Goal: Task Accomplishment & Management: Manage account settings

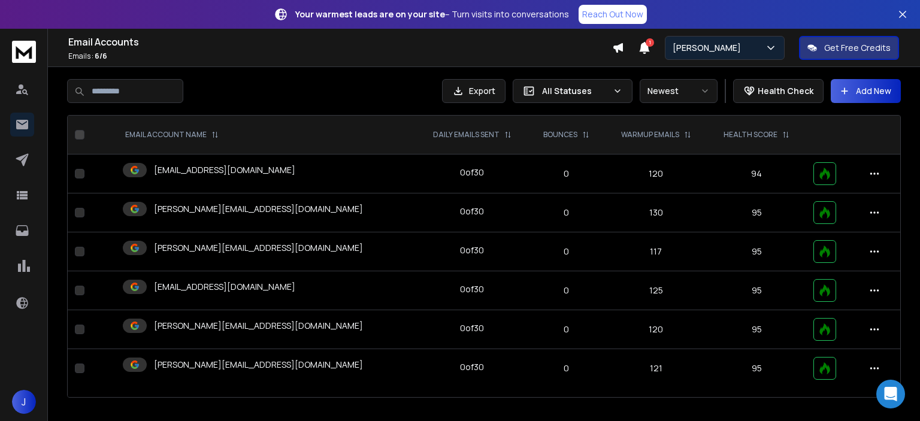
click at [699, 49] on p "[PERSON_NAME]" at bounding box center [709, 48] width 73 height 12
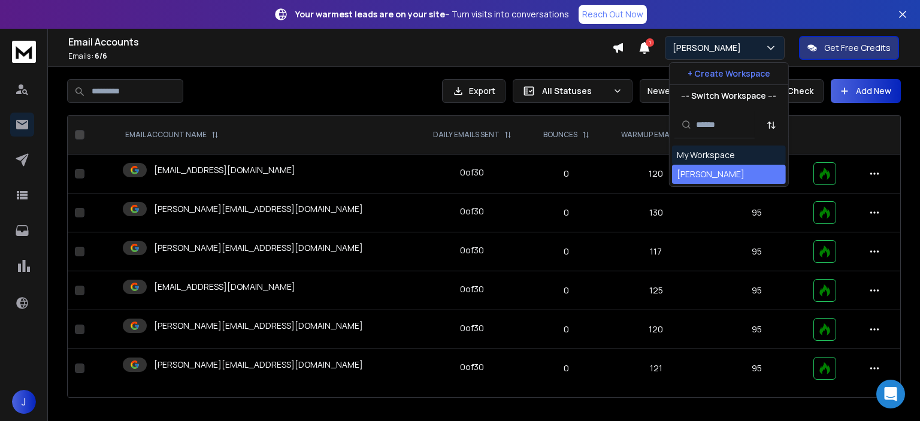
click at [699, 49] on p "[PERSON_NAME]" at bounding box center [709, 48] width 73 height 12
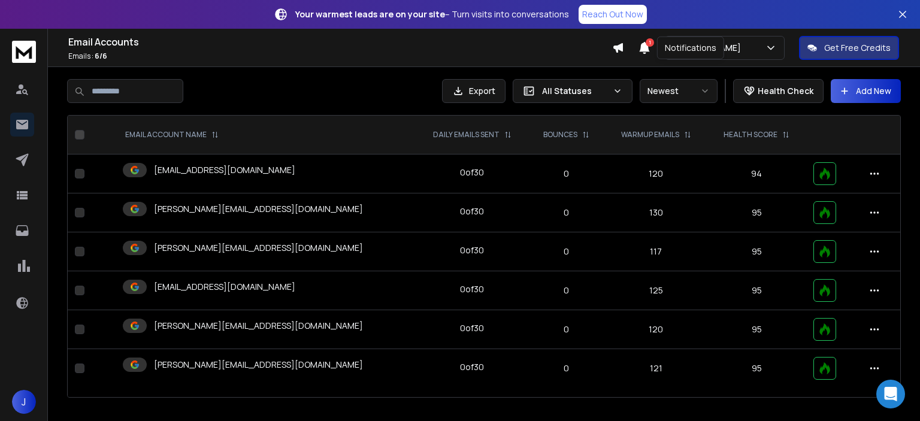
click at [650, 41] on span "1" at bounding box center [650, 42] width 8 height 8
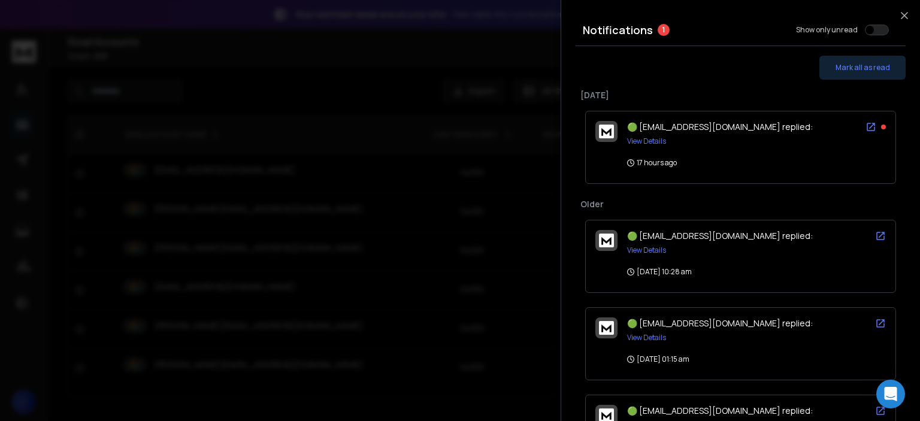
click at [850, 68] on span "Mark all as read" at bounding box center [863, 68] width 55 height 10
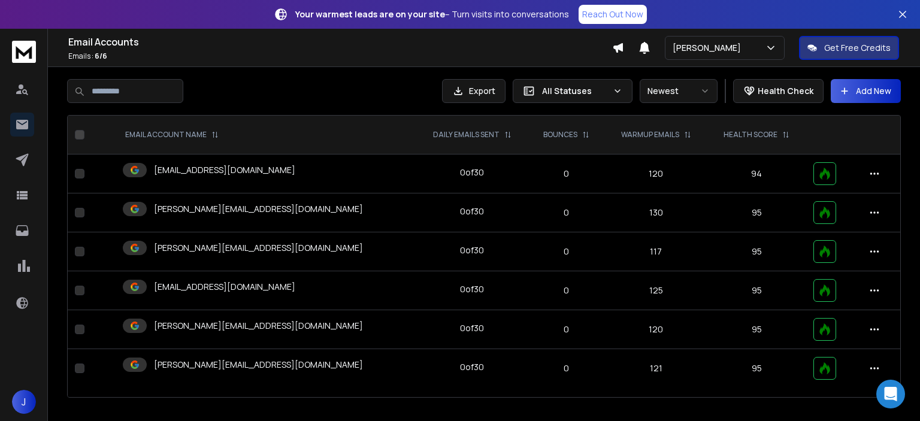
click at [858, 88] on button "Add New" at bounding box center [866, 91] width 70 height 24
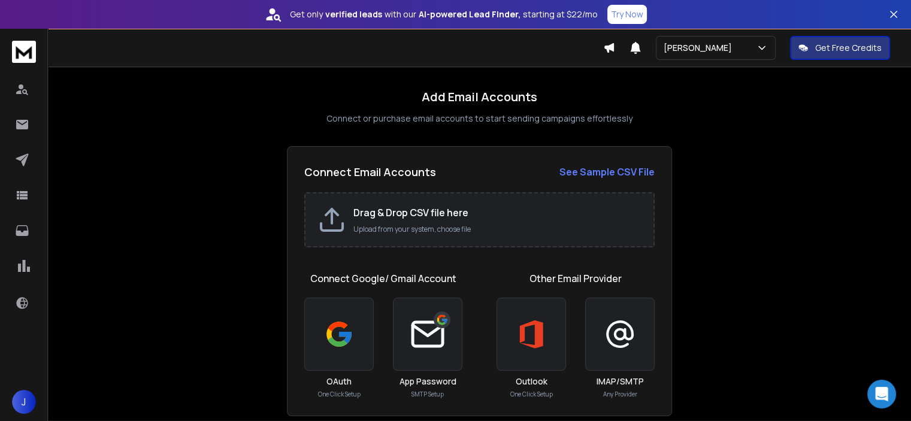
click at [354, 325] on icon at bounding box center [339, 334] width 30 height 36
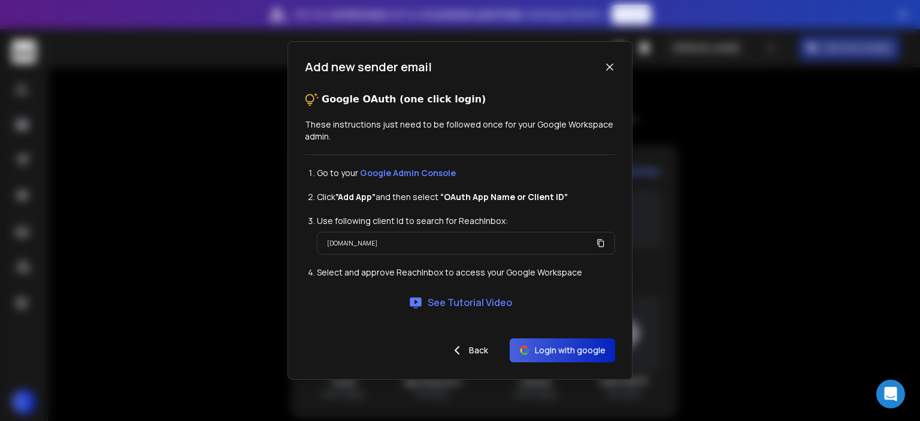
click at [566, 346] on button "Login with google" at bounding box center [562, 351] width 105 height 24
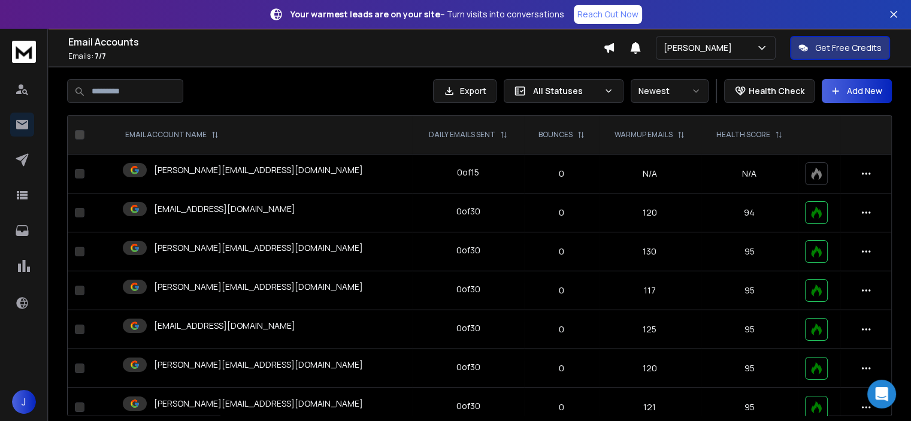
click at [847, 84] on button "Add New" at bounding box center [857, 91] width 70 height 24
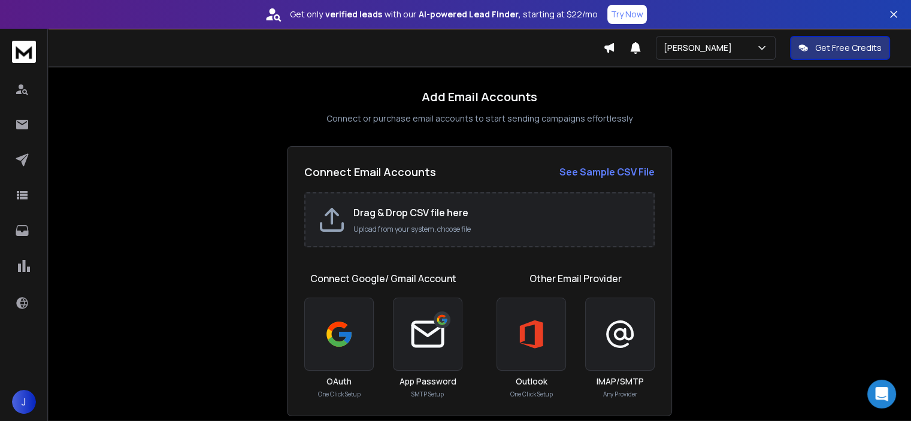
click at [337, 326] on icon at bounding box center [338, 327] width 20 height 10
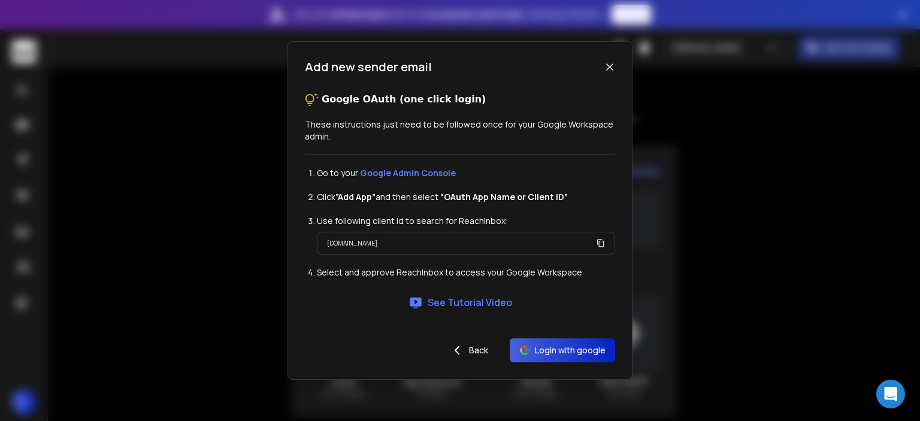
click at [563, 347] on button "Login with google" at bounding box center [562, 351] width 105 height 24
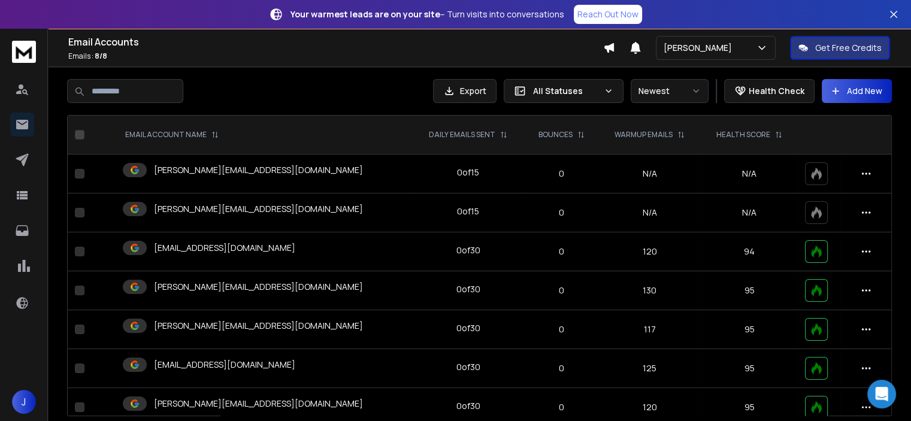
click at [850, 87] on button "Add New" at bounding box center [857, 91] width 70 height 24
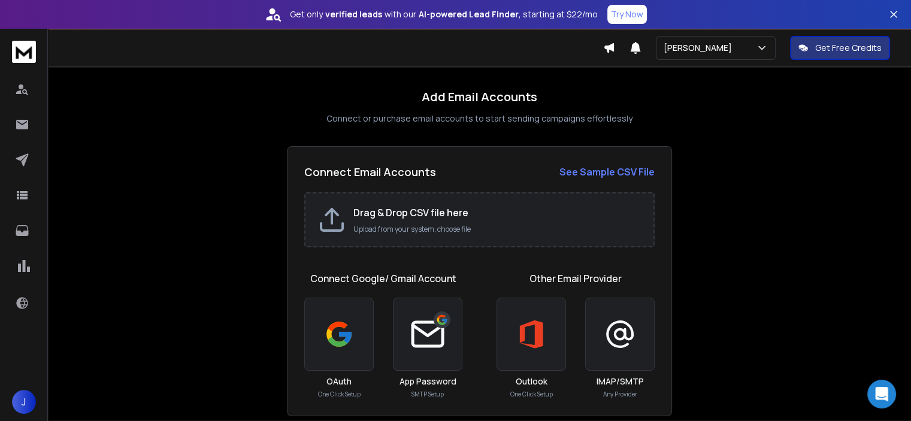
click at [333, 334] on icon at bounding box center [339, 334] width 30 height 36
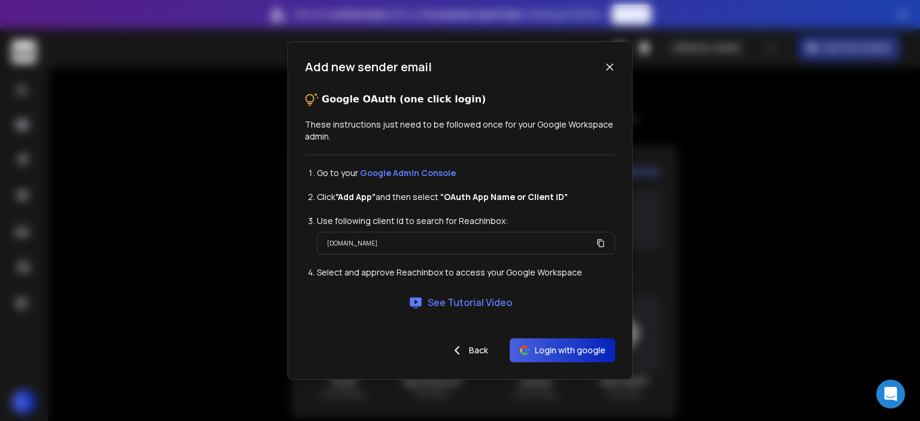
click at [551, 345] on button "Login with google" at bounding box center [562, 351] width 105 height 24
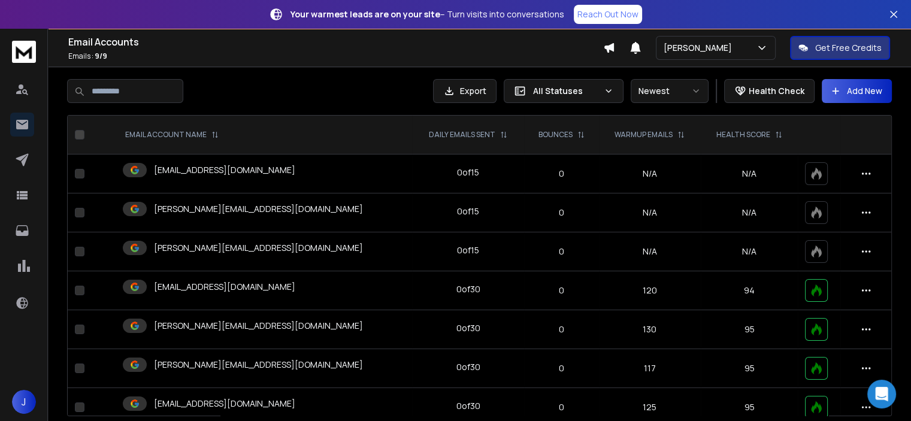
click at [852, 88] on button "Add New" at bounding box center [857, 91] width 70 height 24
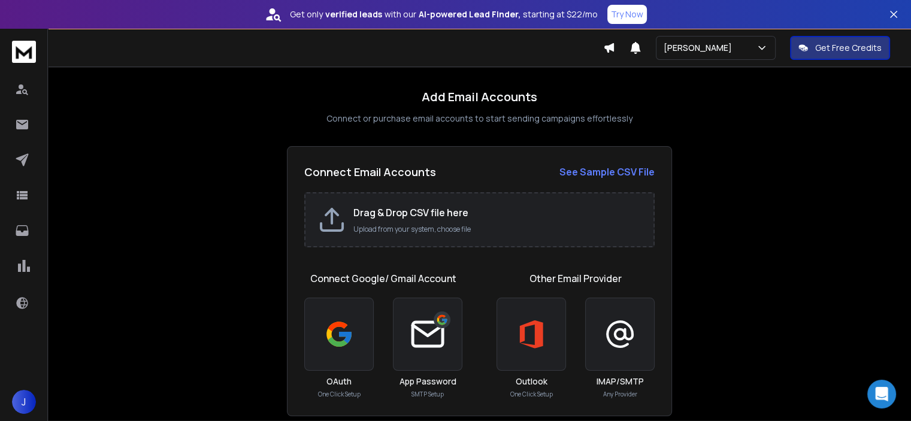
click at [315, 321] on div at bounding box center [339, 334] width 70 height 73
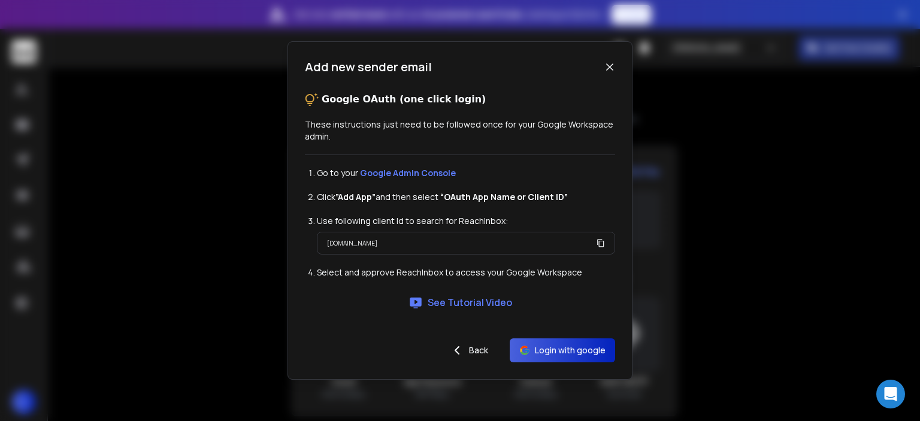
click at [549, 343] on button "Login with google" at bounding box center [562, 351] width 105 height 24
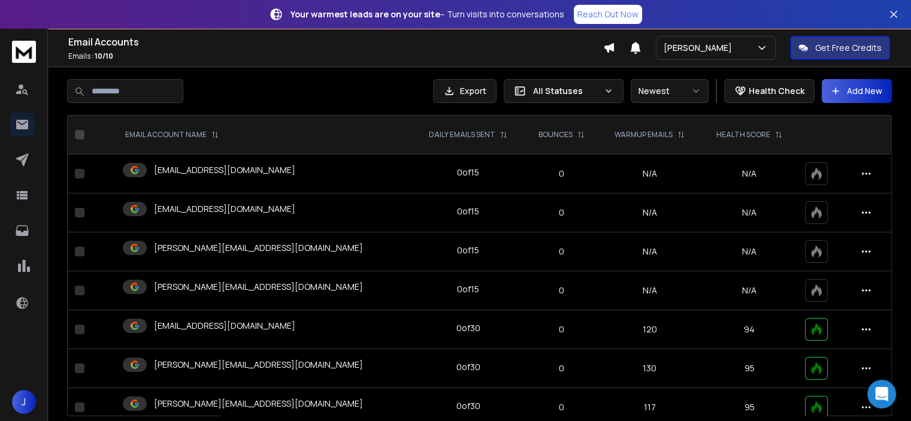
click at [209, 170] on p "[EMAIL_ADDRESS][DOMAIN_NAME]" at bounding box center [224, 170] width 141 height 12
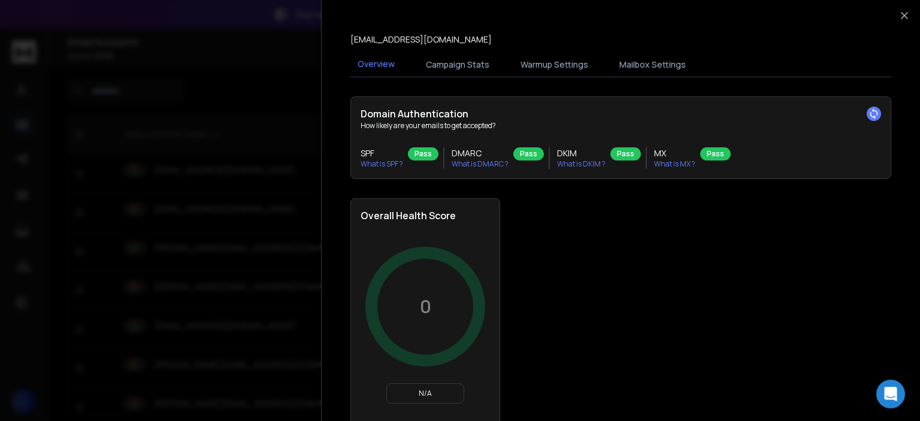
click at [441, 61] on button "Campaign Stats" at bounding box center [458, 65] width 78 height 26
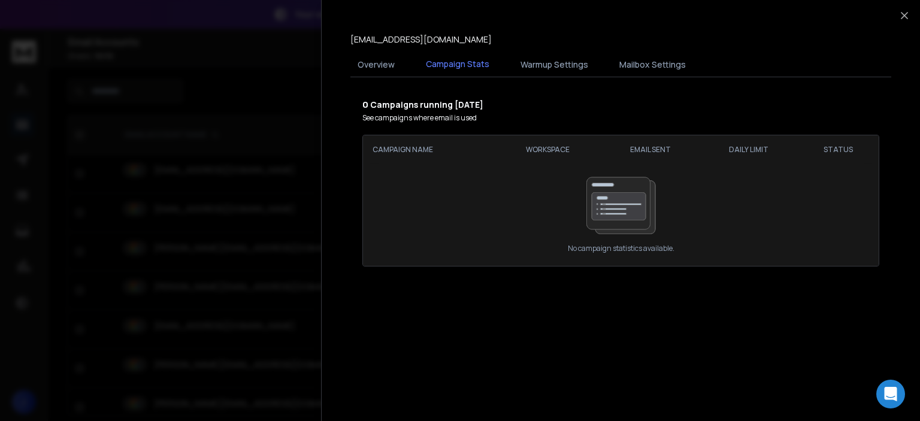
click at [545, 65] on button "Warmup Settings" at bounding box center [555, 65] width 82 height 26
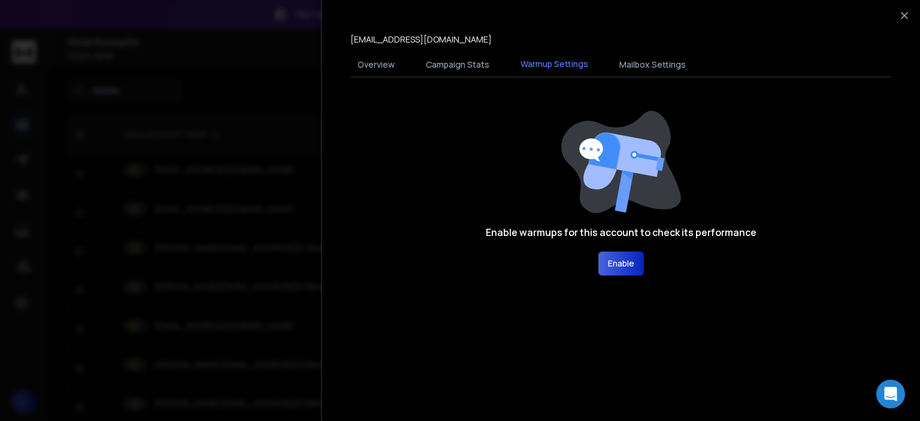
click at [614, 259] on button "Enable" at bounding box center [622, 264] width 46 height 24
click at [622, 268] on button "Enable" at bounding box center [622, 264] width 46 height 24
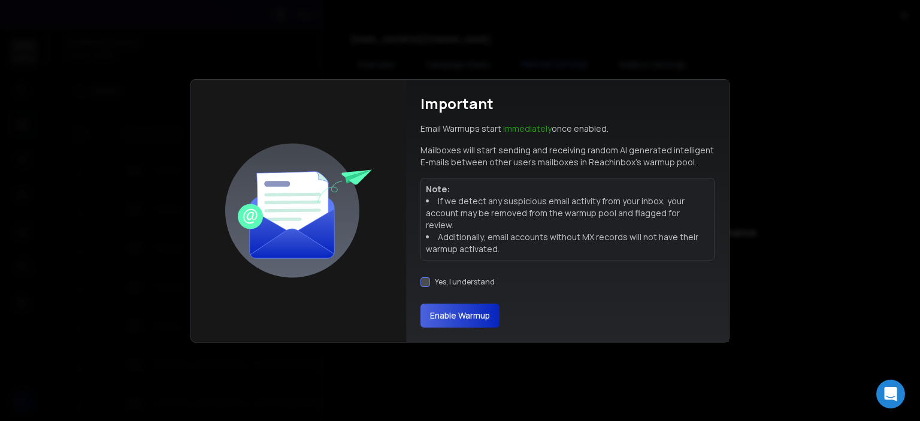
click at [425, 277] on button "Yes, I understand" at bounding box center [426, 282] width 10 height 10
click at [441, 306] on button "Enable Warmup" at bounding box center [460, 316] width 79 height 24
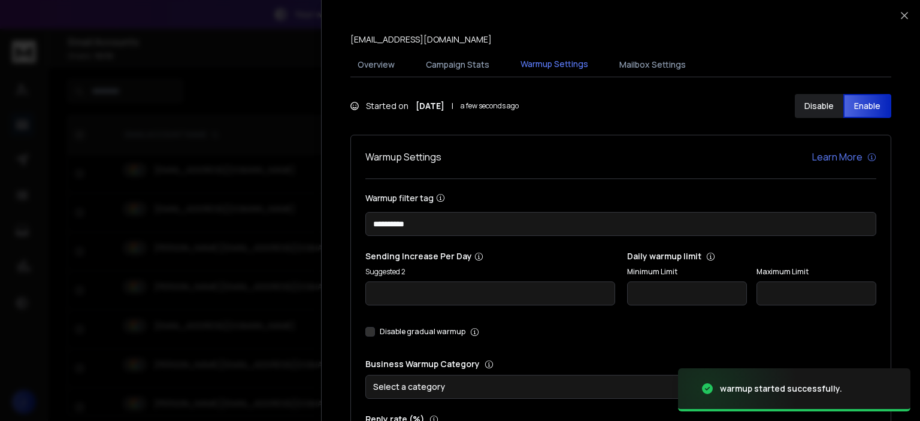
scroll to position [60, 0]
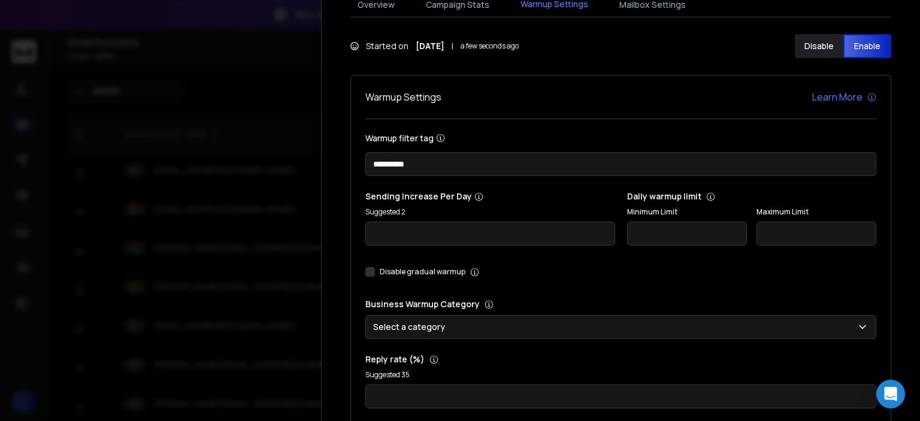
drag, startPoint x: 773, startPoint y: 232, endPoint x: 745, endPoint y: 239, distance: 29.1
click at [745, 239] on div "Minimum Limit * Maximum Limit **" at bounding box center [752, 226] width 250 height 38
type input "**"
drag, startPoint x: 653, startPoint y: 233, endPoint x: 602, endPoint y: 240, distance: 51.4
click at [602, 240] on div "Sending Increase Per Day Suggested 2 * Daily warmup limit Minimum Limit * Maxim…" at bounding box center [621, 218] width 511 height 55
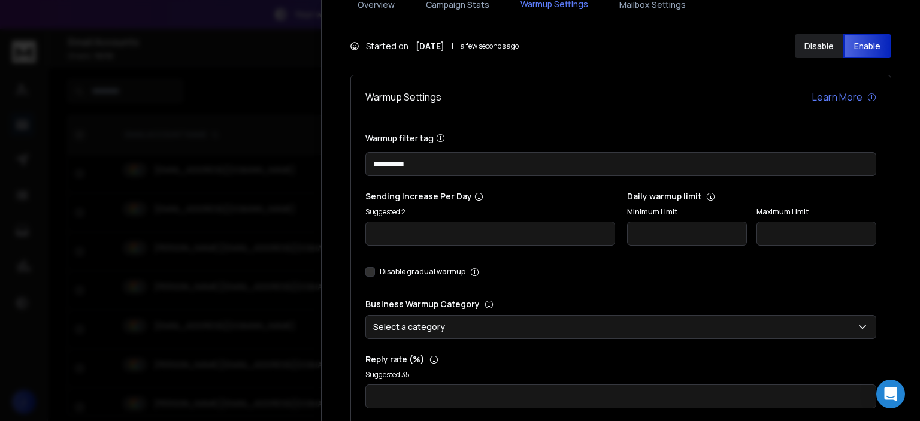
type input "**"
drag, startPoint x: 415, startPoint y: 238, endPoint x: 324, endPoint y: 235, distance: 90.5
click at [324, 235] on div "**********" at bounding box center [620, 210] width 599 height 421
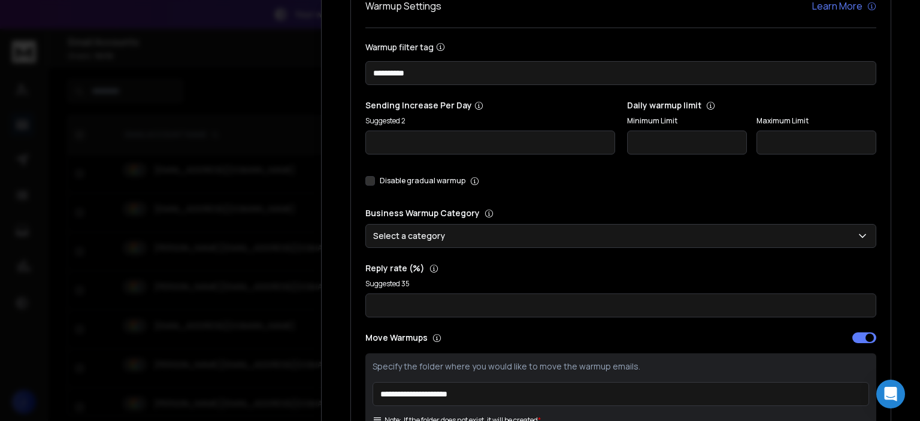
scroll to position [240, 0]
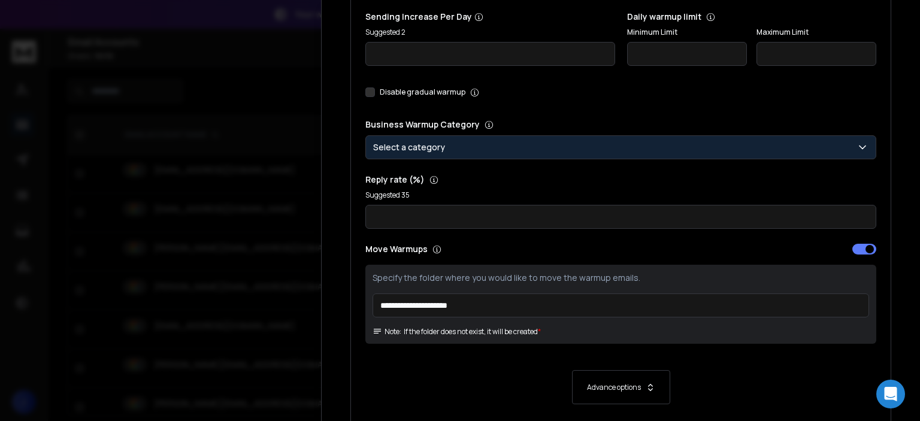
type input "*"
click at [489, 145] on div "Select a category" at bounding box center [621, 147] width 496 height 12
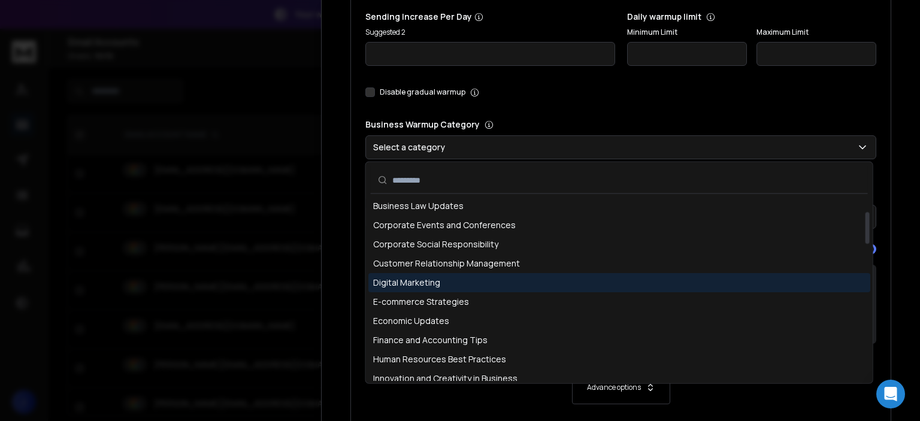
scroll to position [60, 0]
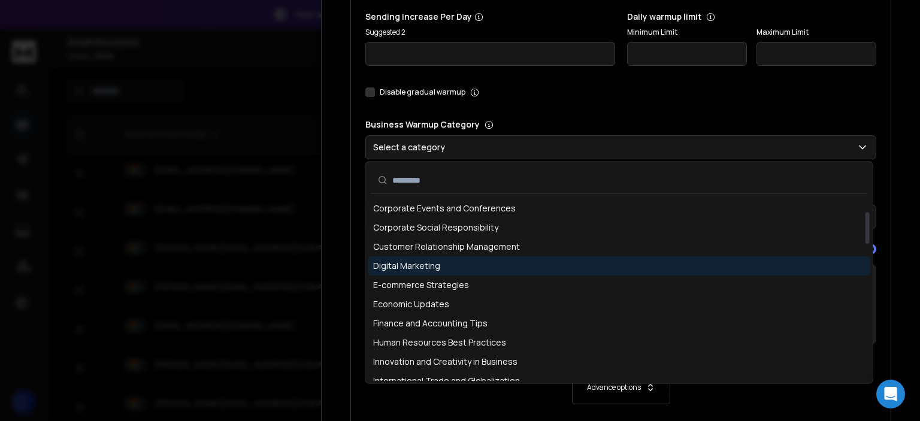
click at [430, 270] on span "Digital Marketing" at bounding box center [406, 266] width 67 height 12
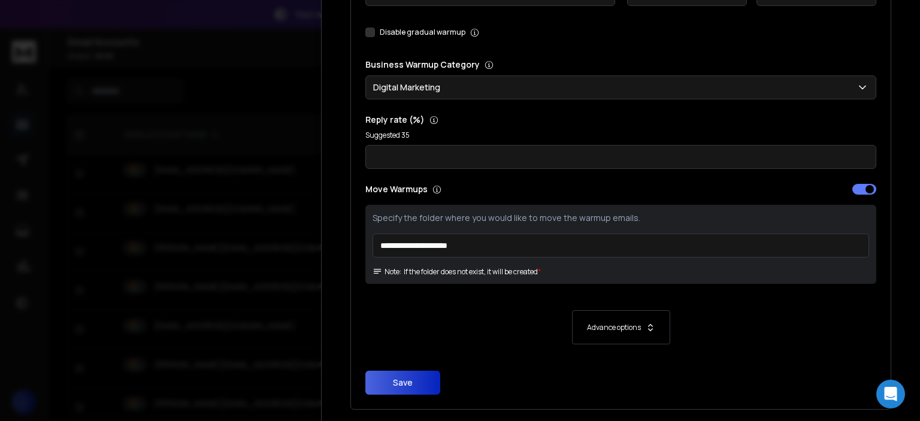
scroll to position [321, 0]
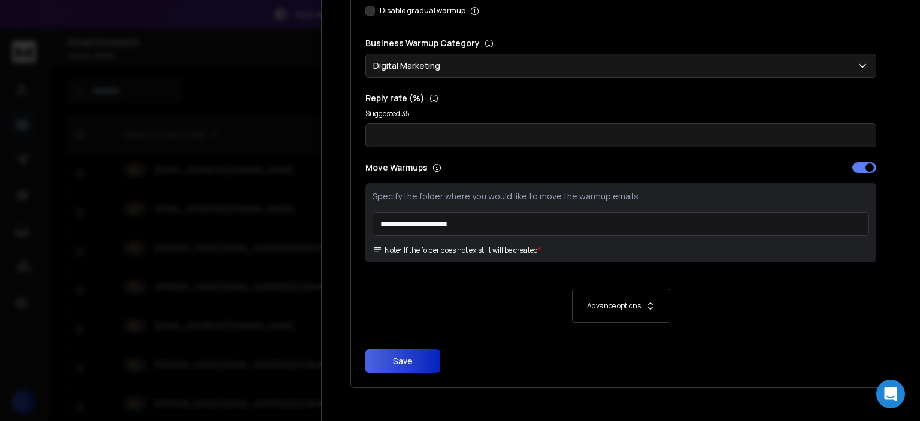
click at [398, 357] on button "Save" at bounding box center [403, 361] width 75 height 24
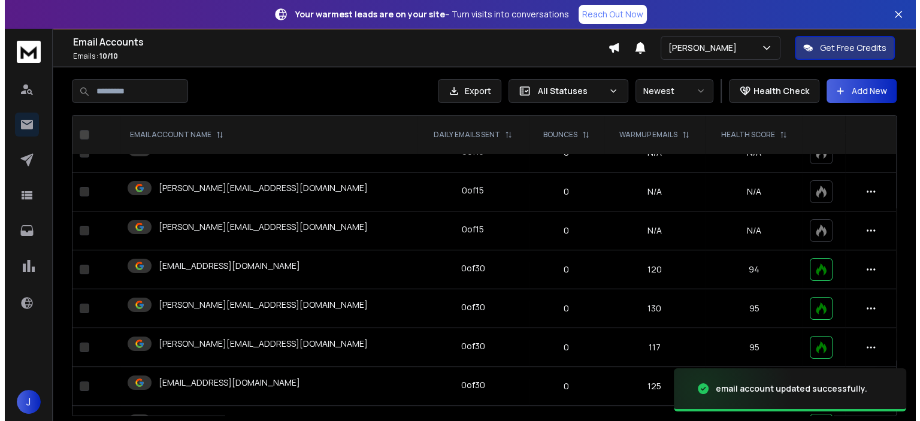
scroll to position [0, 0]
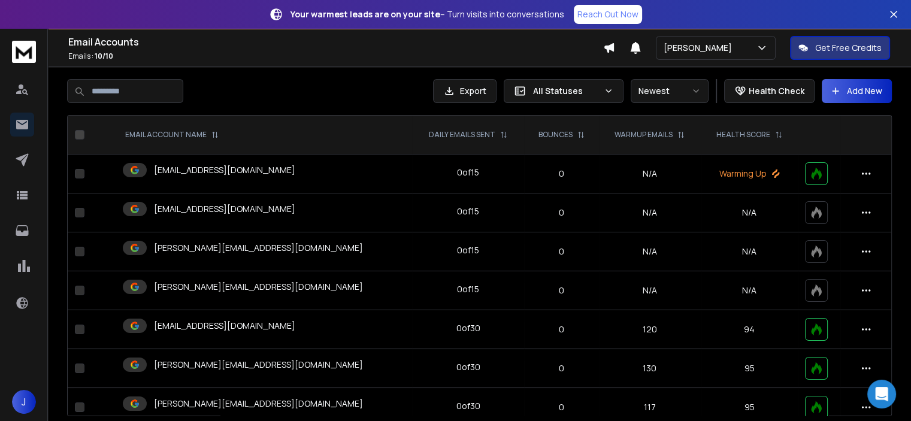
click at [312, 176] on div "[EMAIL_ADDRESS][DOMAIN_NAME]" at bounding box center [264, 170] width 282 height 14
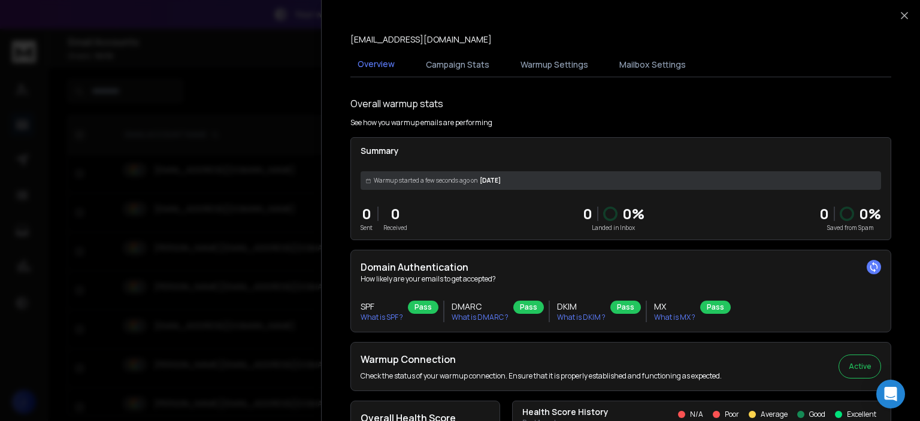
click at [641, 62] on button "Mailbox Settings" at bounding box center [652, 65] width 81 height 26
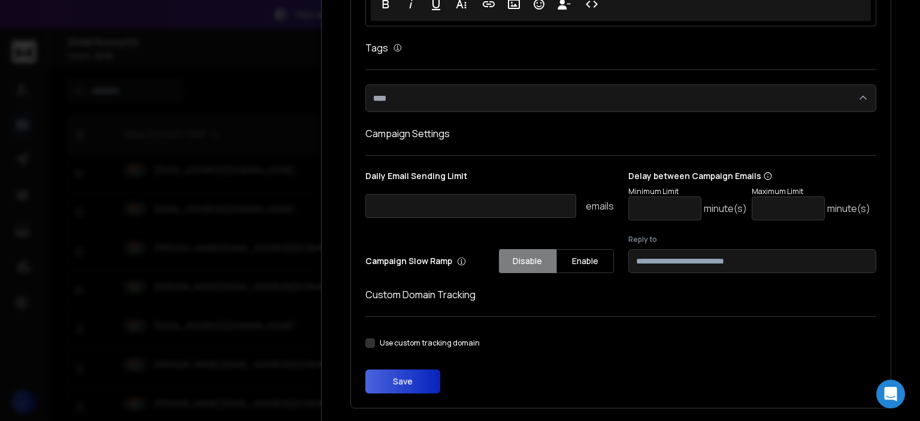
scroll to position [296, 0]
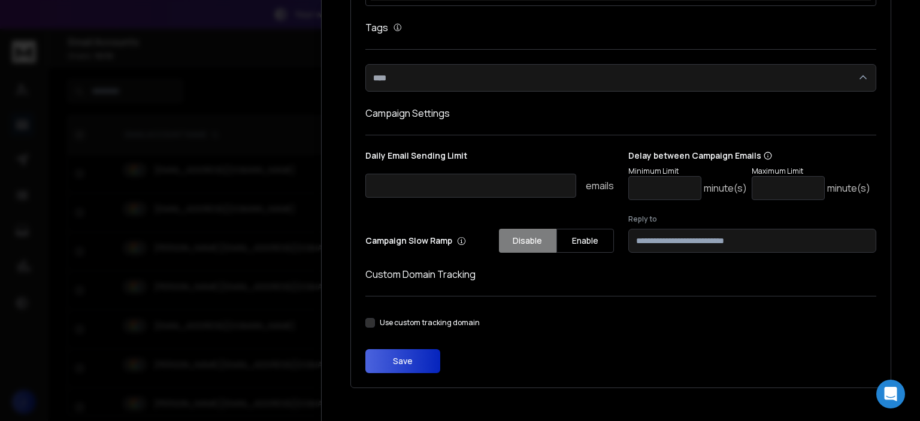
click at [280, 137] on div at bounding box center [460, 210] width 920 height 421
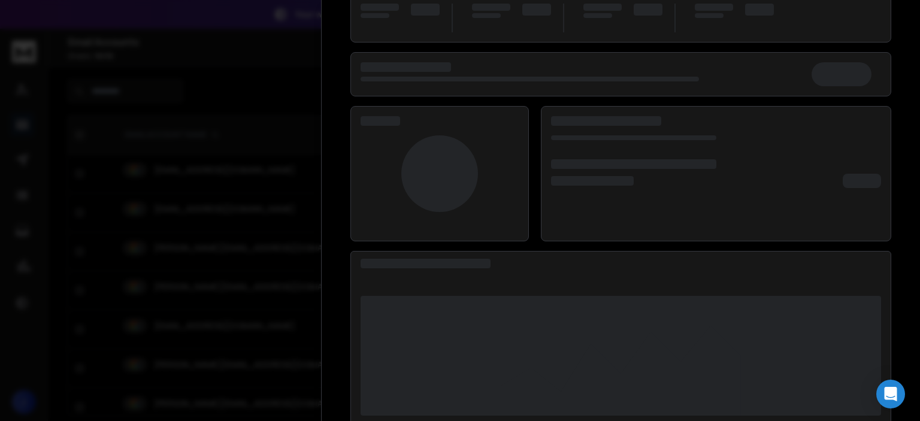
scroll to position [200, 0]
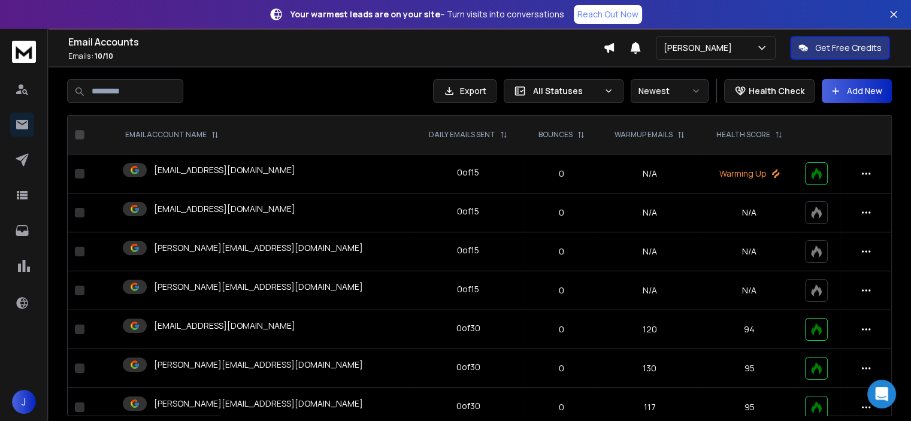
click at [212, 210] on p "[EMAIL_ADDRESS][DOMAIN_NAME]" at bounding box center [224, 209] width 141 height 12
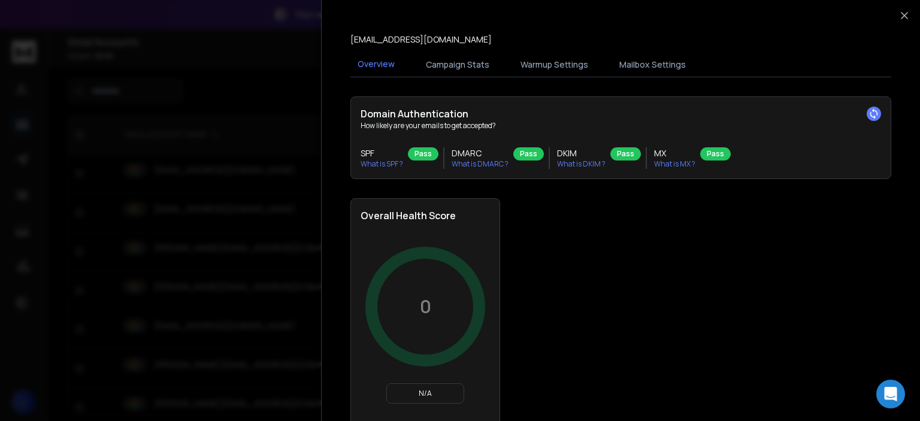
click at [547, 59] on button "Warmup Settings" at bounding box center [555, 65] width 82 height 26
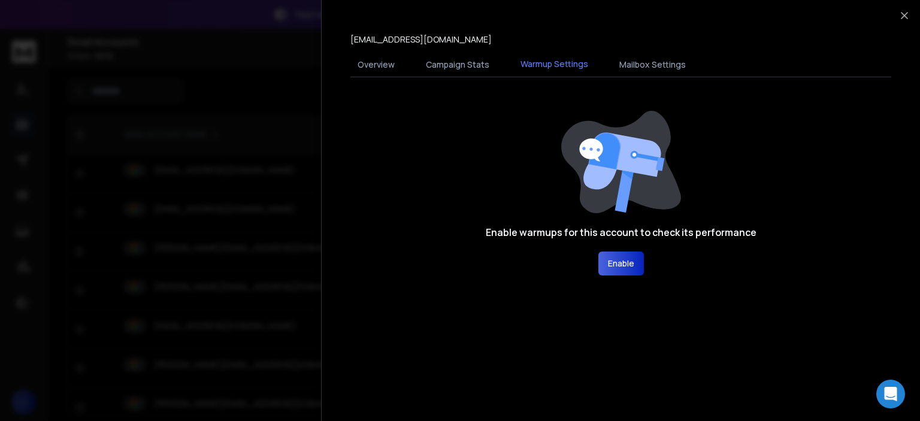
click at [608, 264] on button "Enable" at bounding box center [622, 264] width 46 height 24
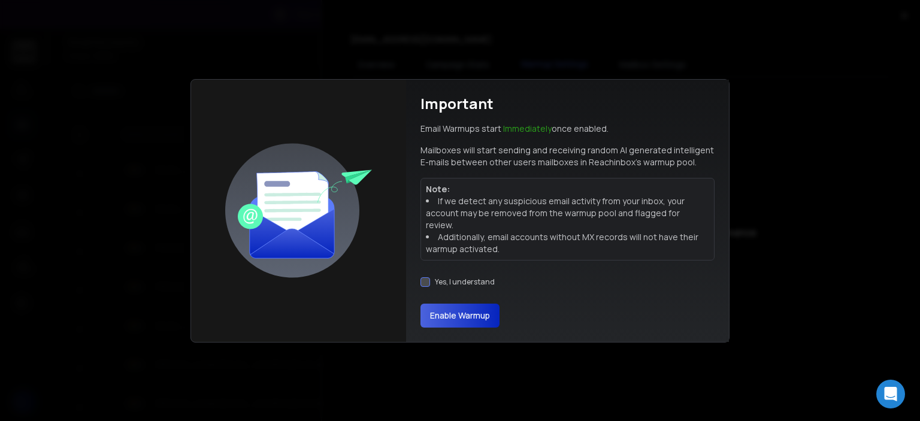
click at [421, 277] on button "Yes, I understand" at bounding box center [426, 282] width 10 height 10
click at [439, 309] on button "Enable Warmup" at bounding box center [460, 316] width 79 height 24
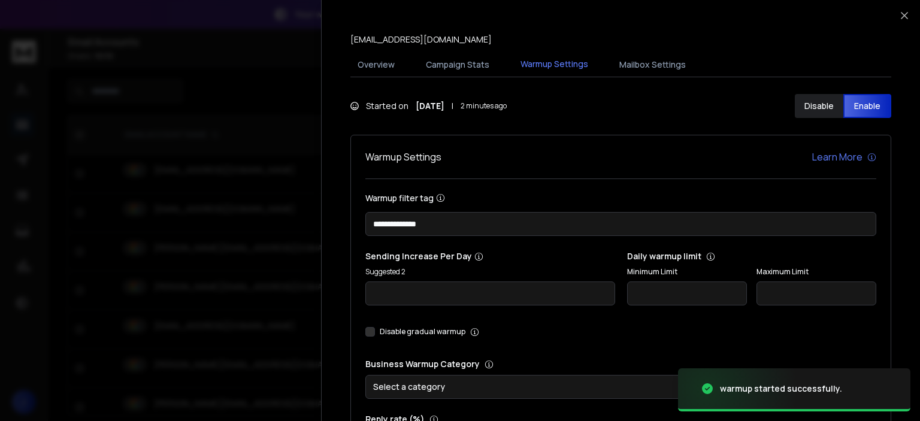
drag, startPoint x: 393, startPoint y: 294, endPoint x: 351, endPoint y: 296, distance: 42.0
click at [351, 296] on div "**********" at bounding box center [621, 422] width 541 height 575
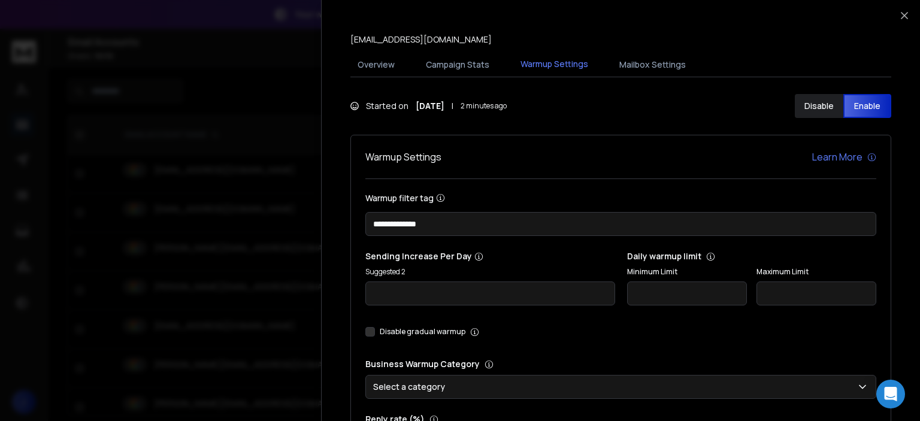
type input "*"
drag, startPoint x: 653, startPoint y: 296, endPoint x: 616, endPoint y: 299, distance: 37.3
click at [616, 299] on div "Sending Increase Per Day Suggested 2 * Daily warmup limit Minimum Limit * Maxim…" at bounding box center [621, 277] width 511 height 55
type input "*"
drag, startPoint x: 784, startPoint y: 295, endPoint x: 729, endPoint y: 306, distance: 56.3
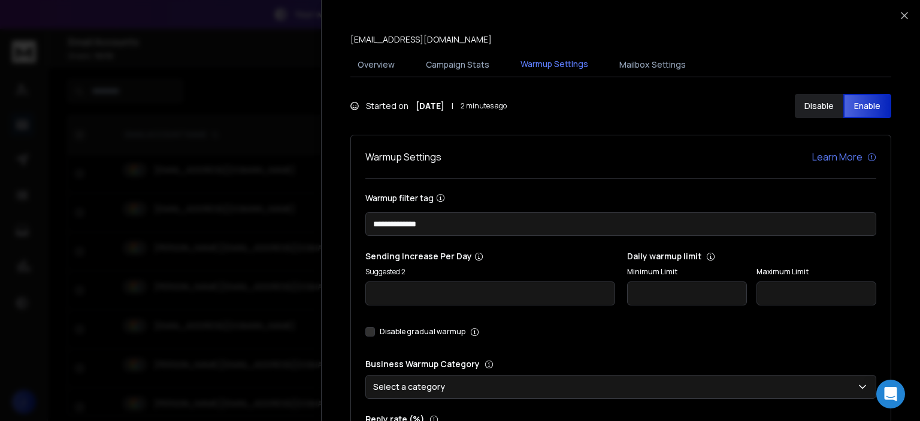
click at [729, 306] on form "**********" at bounding box center [621, 422] width 511 height 545
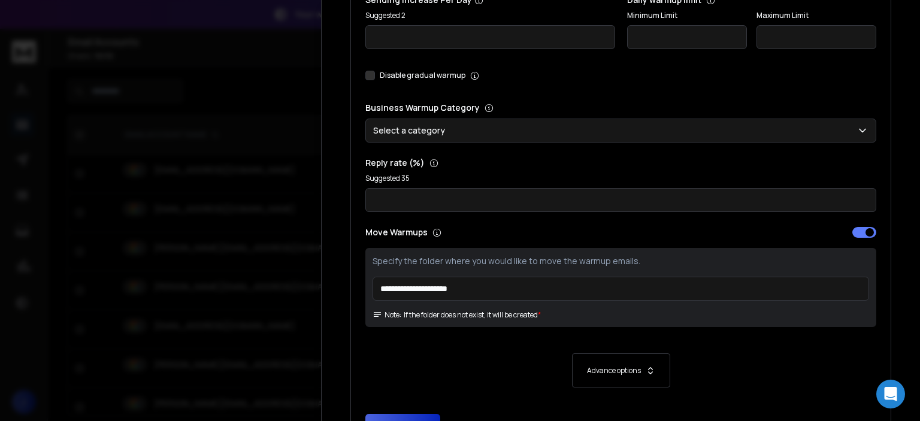
scroll to position [240, 0]
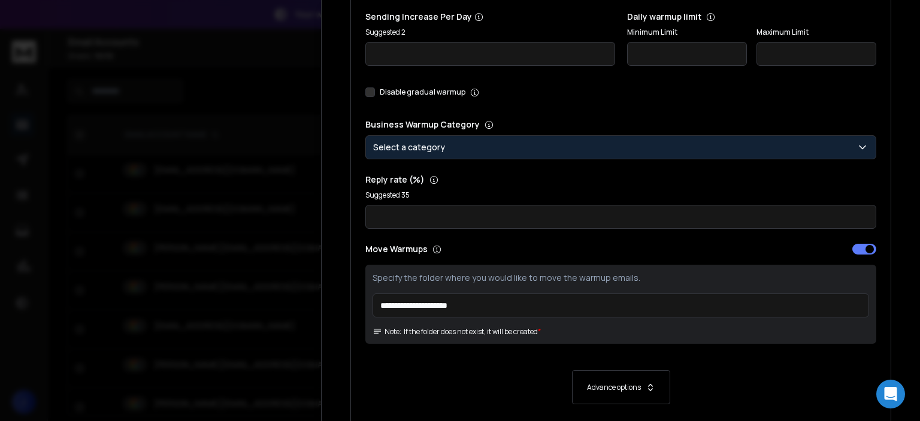
type input "**"
click at [563, 153] on button "Select a category" at bounding box center [621, 147] width 511 height 24
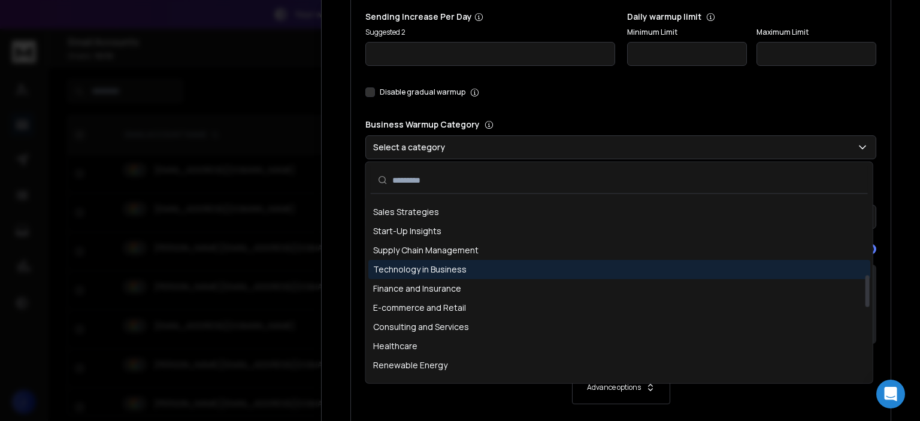
scroll to position [419, 0]
click at [470, 277] on div "Finance and Insurance" at bounding box center [620, 270] width 502 height 19
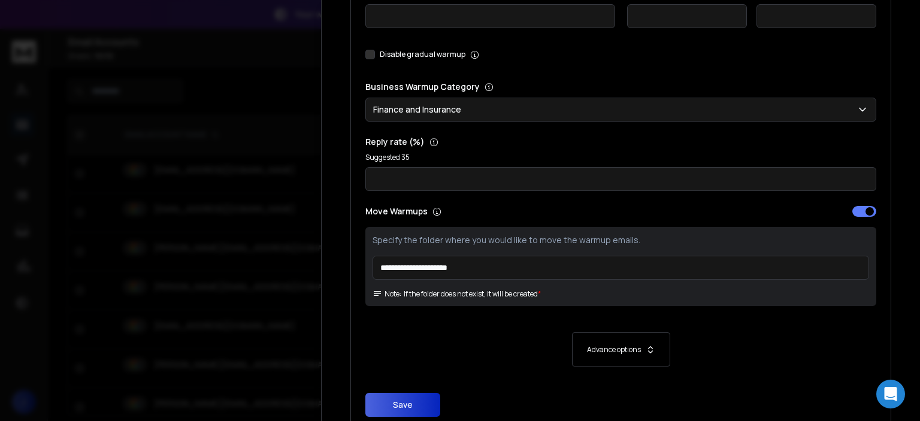
scroll to position [321, 0]
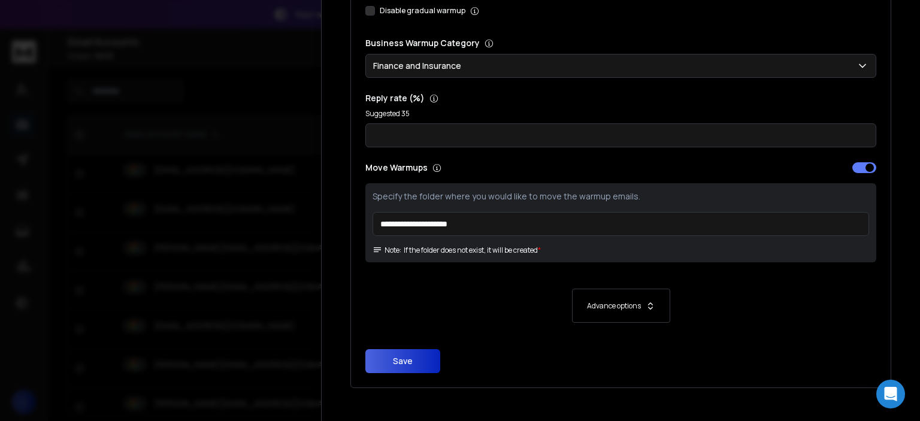
click at [394, 355] on button "Save" at bounding box center [403, 361] width 75 height 24
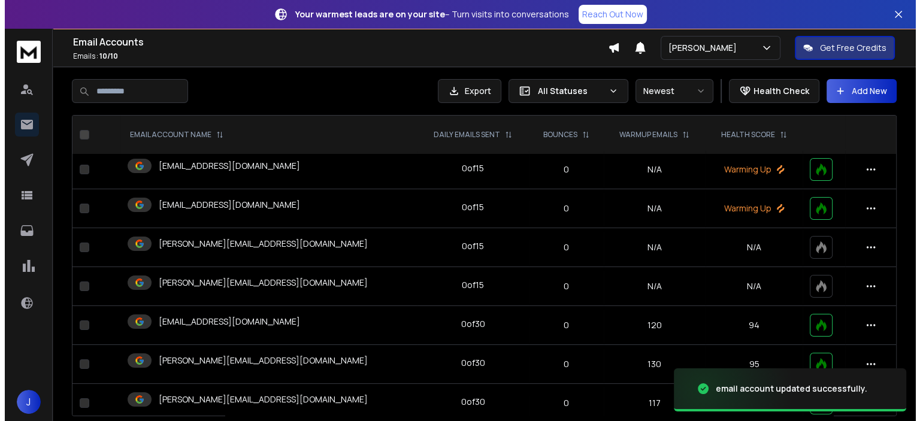
scroll to position [0, 0]
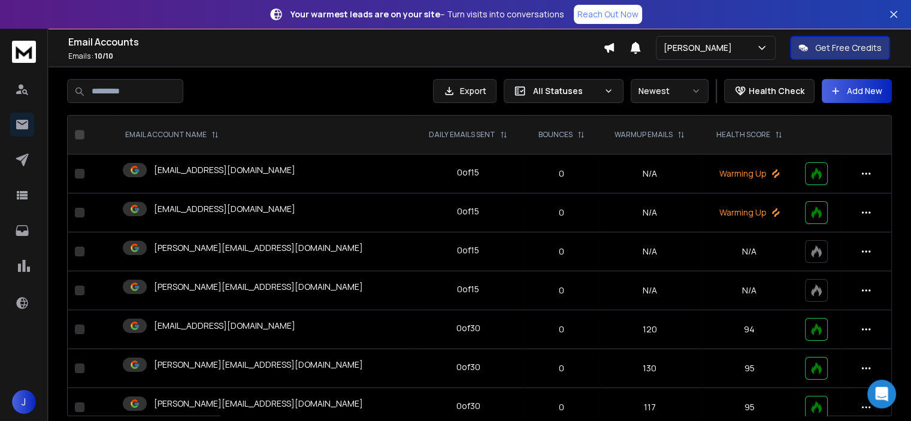
click at [532, 251] on p "0" at bounding box center [562, 252] width 61 height 12
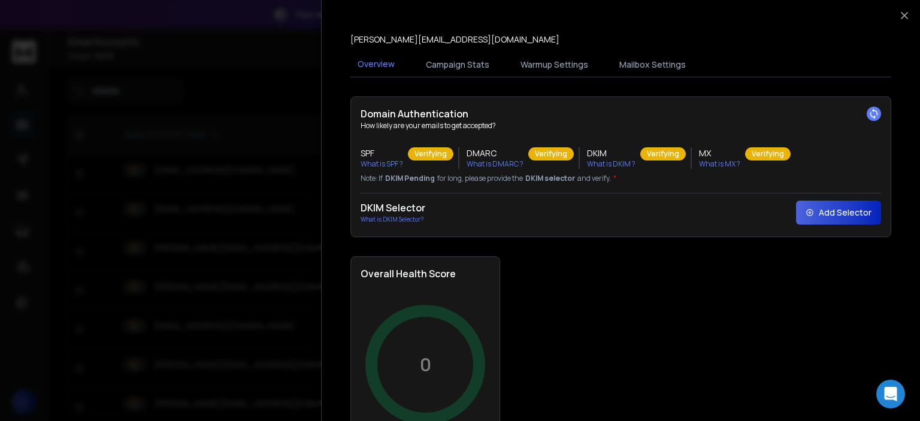
click at [544, 62] on button "Warmup Settings" at bounding box center [555, 65] width 82 height 26
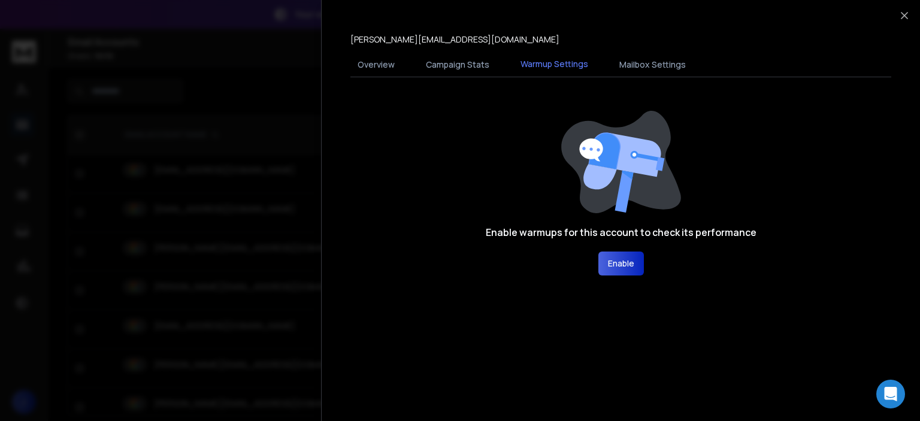
click at [617, 270] on button "Enable" at bounding box center [622, 264] width 46 height 24
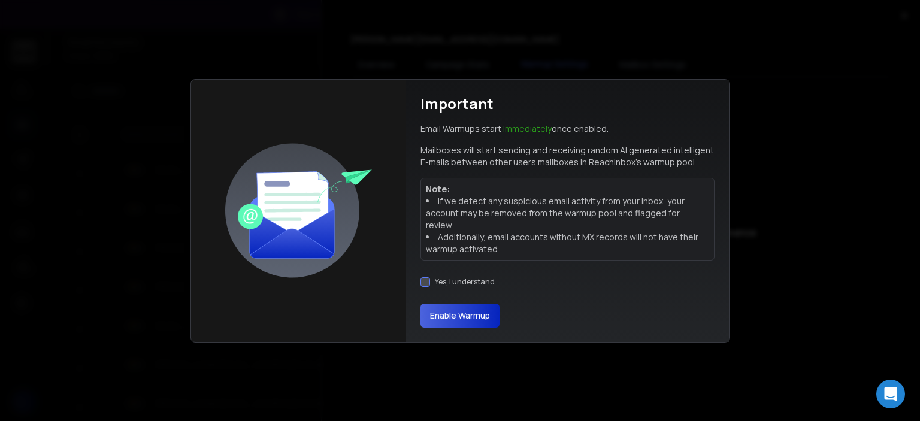
click at [425, 277] on button "Yes, I understand" at bounding box center [426, 282] width 10 height 10
click at [443, 310] on button "Enable Warmup" at bounding box center [460, 316] width 79 height 24
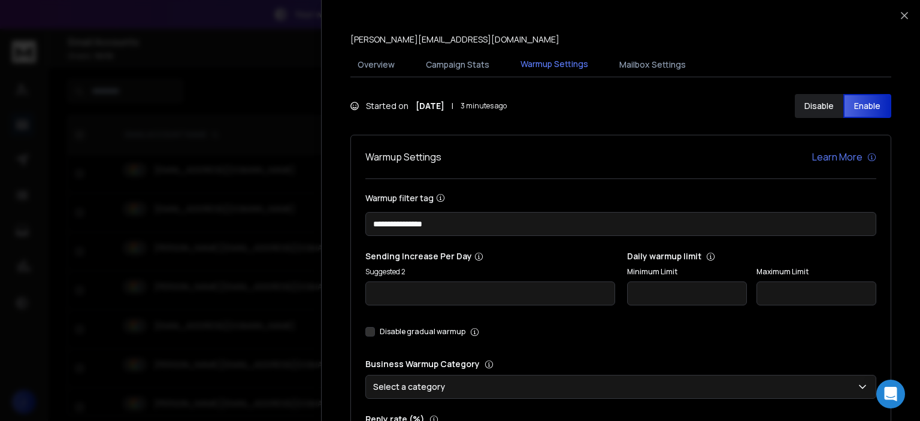
drag, startPoint x: 382, startPoint y: 291, endPoint x: 343, endPoint y: 289, distance: 39.0
click at [343, 289] on div "**********" at bounding box center [621, 371] width 570 height 714
type input "*"
drag, startPoint x: 647, startPoint y: 297, endPoint x: 599, endPoint y: 297, distance: 47.9
click at [599, 297] on div "Sending Increase Per Day Suggested 2 * Daily warmup limit Minimum Limit * Maxim…" at bounding box center [621, 277] width 511 height 55
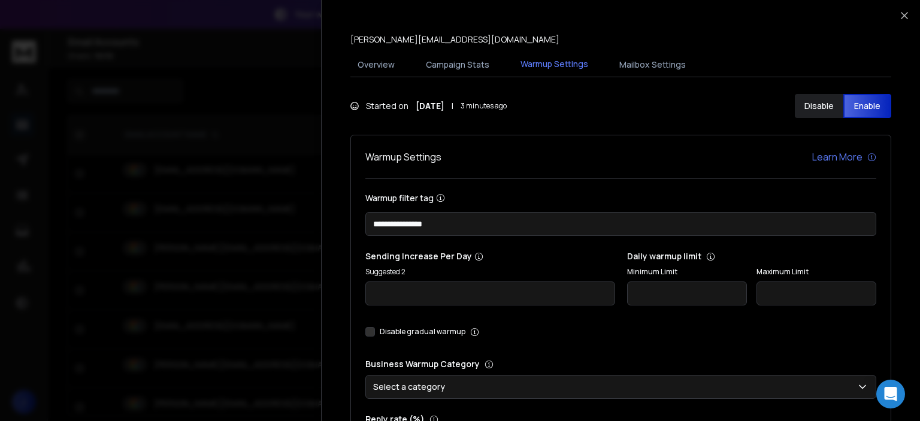
type input "**"
drag, startPoint x: 733, startPoint y: 300, endPoint x: 717, endPoint y: 304, distance: 16.6
click at [717, 304] on div "Minimum Limit ** Maximum Limit **" at bounding box center [752, 286] width 250 height 38
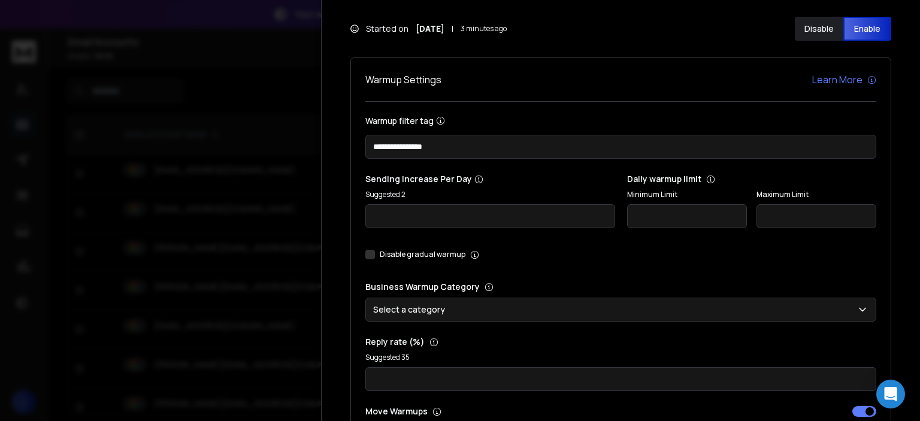
scroll to position [180, 0]
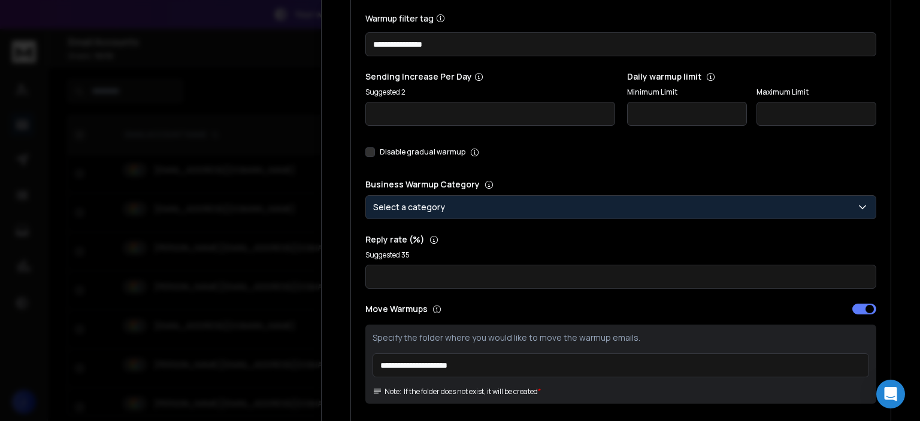
type input "**"
click at [529, 218] on button "Select a category" at bounding box center [621, 207] width 511 height 24
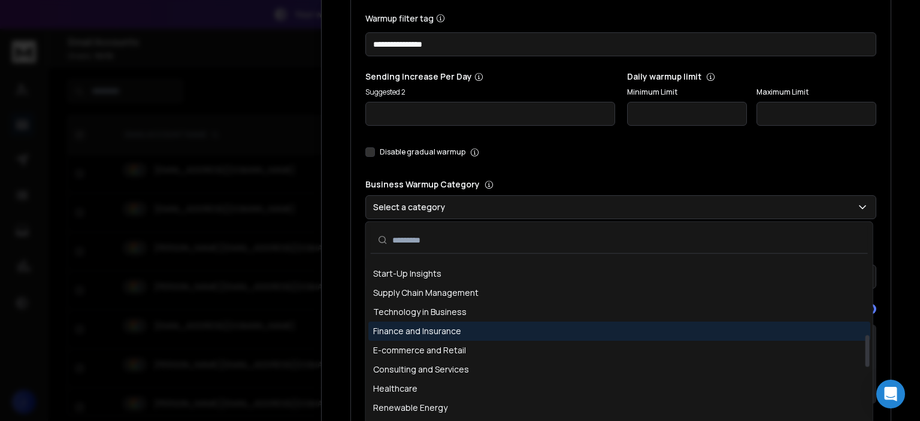
scroll to position [419, 0]
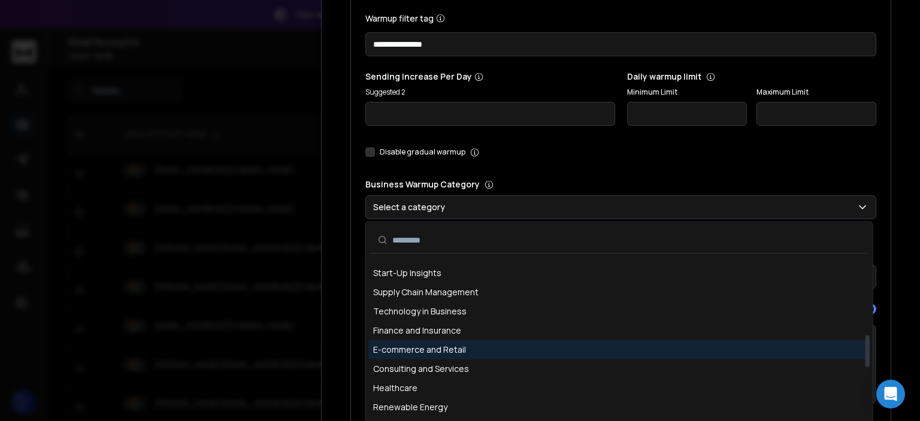
click at [453, 356] on div "E-commerce and Retail" at bounding box center [620, 349] width 502 height 19
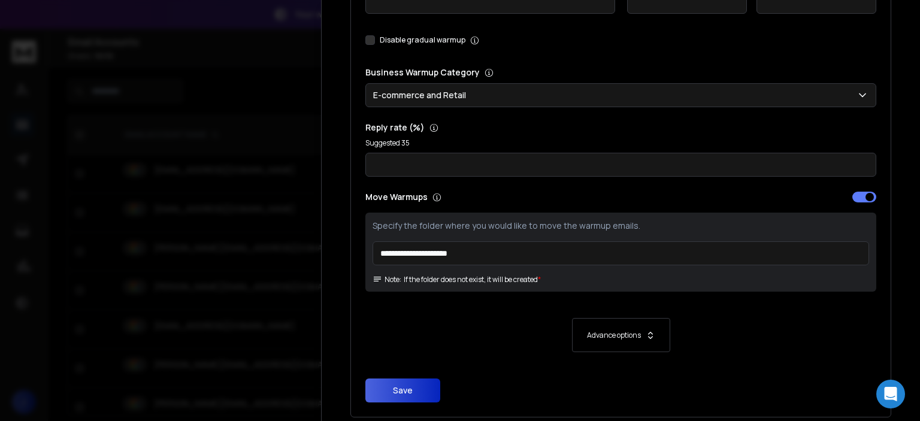
scroll to position [321, 0]
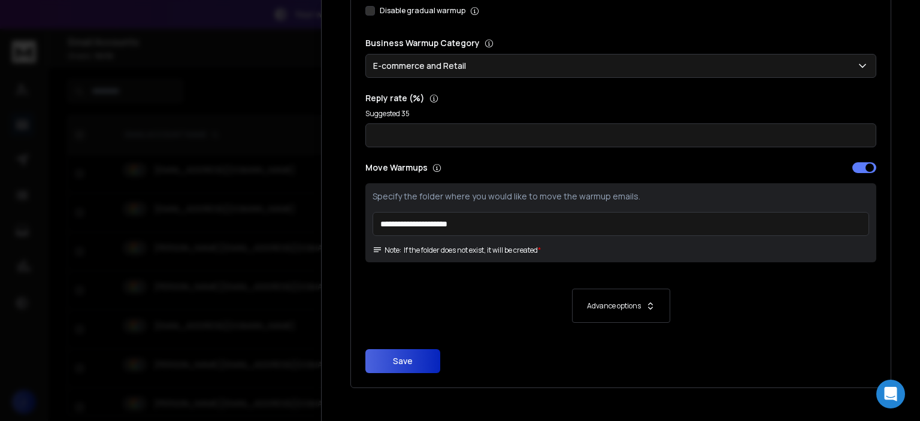
click at [409, 363] on button "Save" at bounding box center [403, 361] width 75 height 24
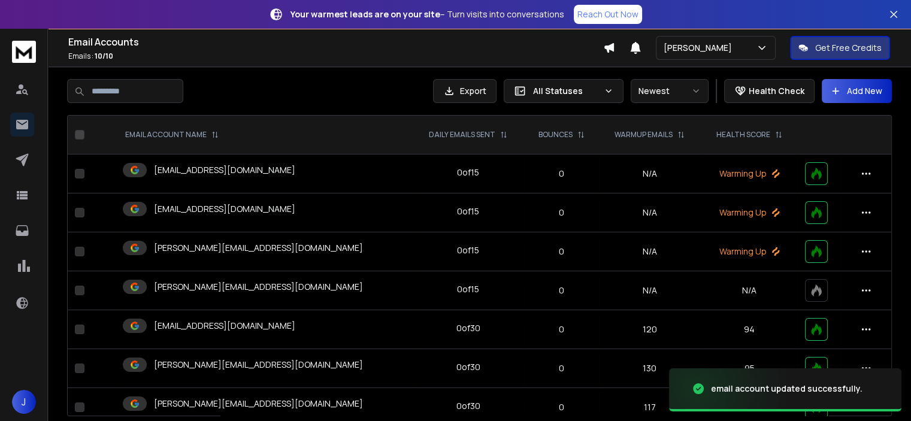
click at [222, 281] on p "[PERSON_NAME][EMAIL_ADDRESS][DOMAIN_NAME]" at bounding box center [258, 287] width 209 height 12
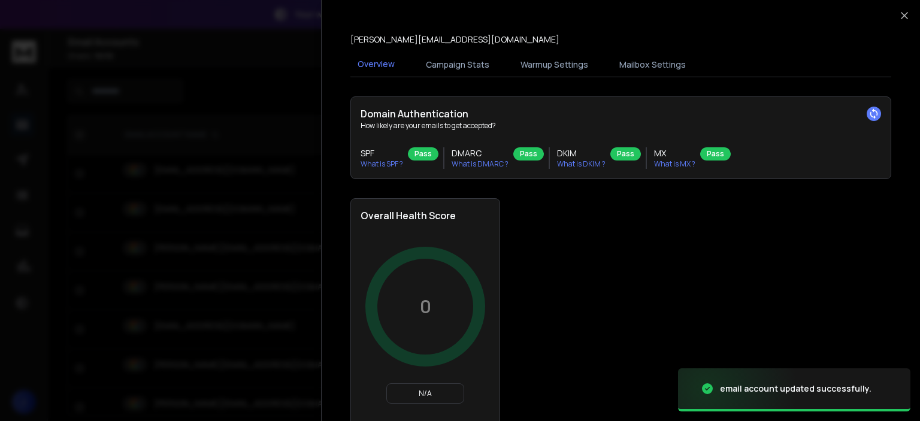
click at [458, 62] on button "Campaign Stats" at bounding box center [458, 65] width 78 height 26
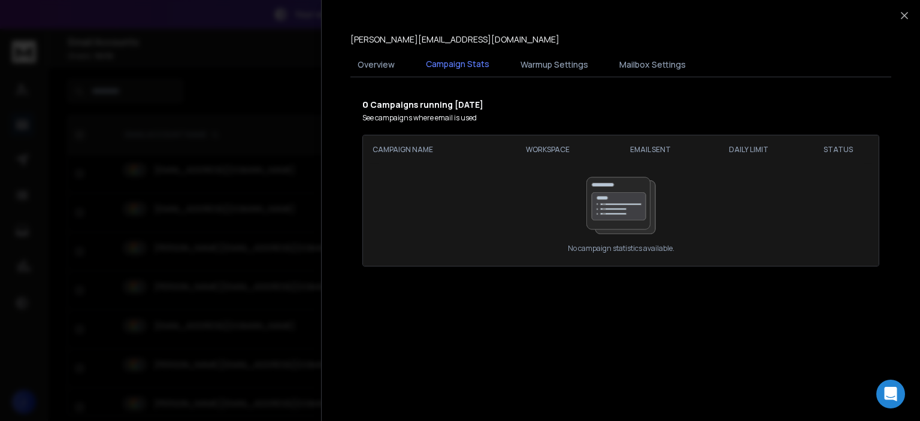
click at [544, 62] on button "Warmup Settings" at bounding box center [555, 65] width 82 height 26
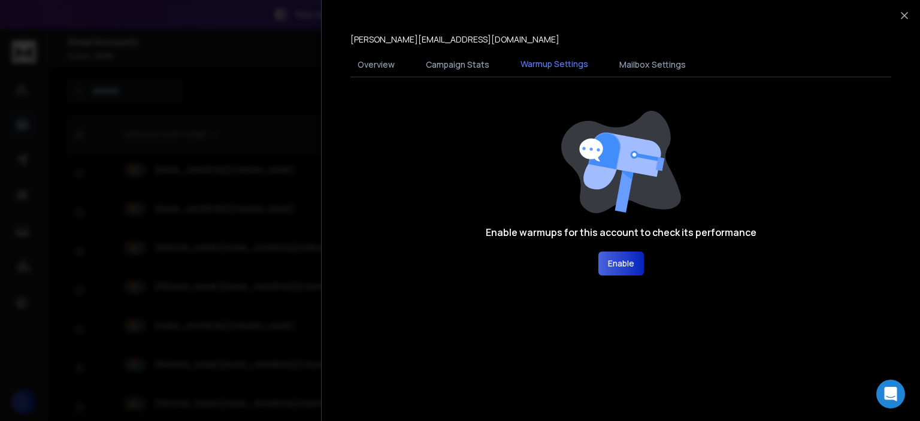
drag, startPoint x: 618, startPoint y: 262, endPoint x: 588, endPoint y: 263, distance: 30.0
click at [618, 262] on button "Enable" at bounding box center [622, 264] width 46 height 24
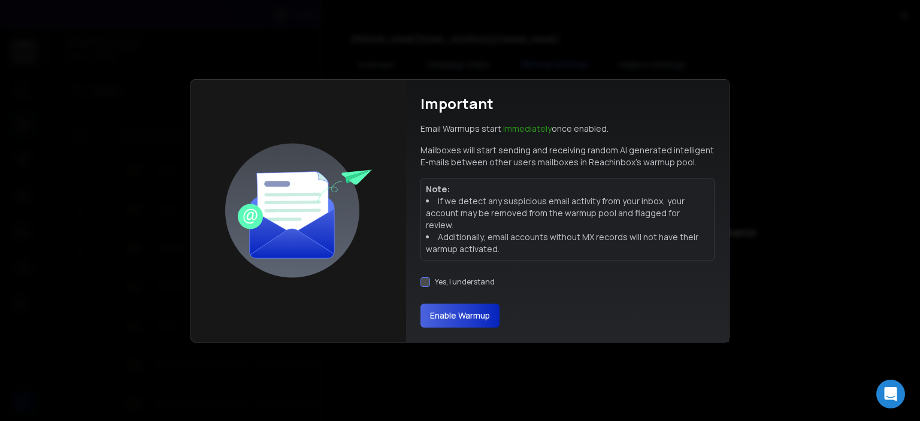
click at [427, 277] on button "Yes, I understand" at bounding box center [426, 282] width 10 height 10
click at [441, 309] on button "Enable Warmup" at bounding box center [460, 316] width 79 height 24
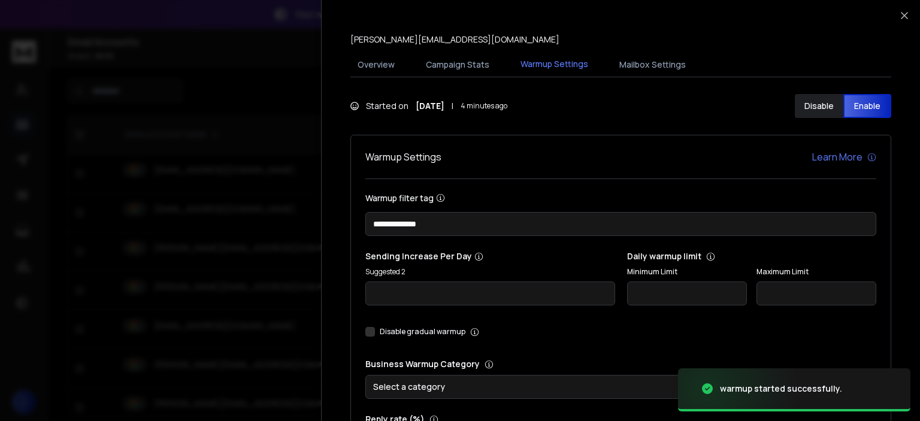
click at [410, 292] on input "*" at bounding box center [491, 294] width 250 height 24
drag, startPoint x: 394, startPoint y: 295, endPoint x: 358, endPoint y: 297, distance: 36.6
click at [359, 297] on div "**********" at bounding box center [621, 422] width 541 height 575
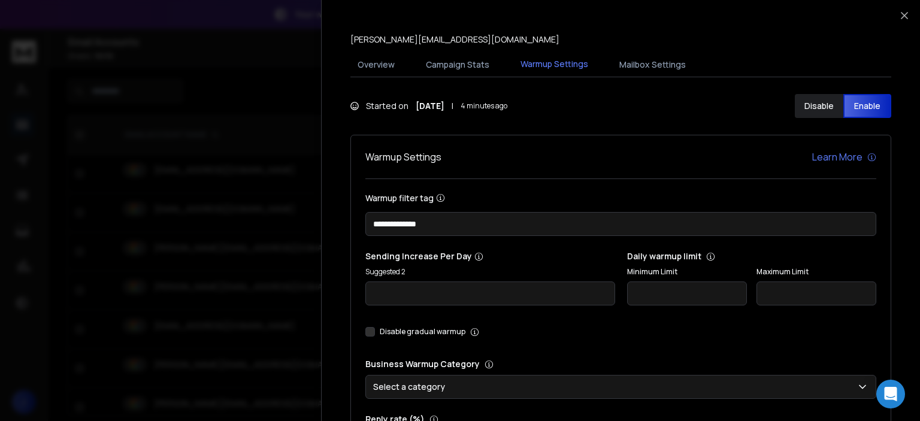
type input "*"
drag, startPoint x: 651, startPoint y: 298, endPoint x: 612, endPoint y: 299, distance: 39.0
click at [612, 299] on div "Sending Increase Per Day Suggested 2 * Daily warmup limit Minimum Limit * Maxim…" at bounding box center [621, 277] width 511 height 55
type input "**"
click at [727, 307] on form "**********" at bounding box center [621, 422] width 511 height 545
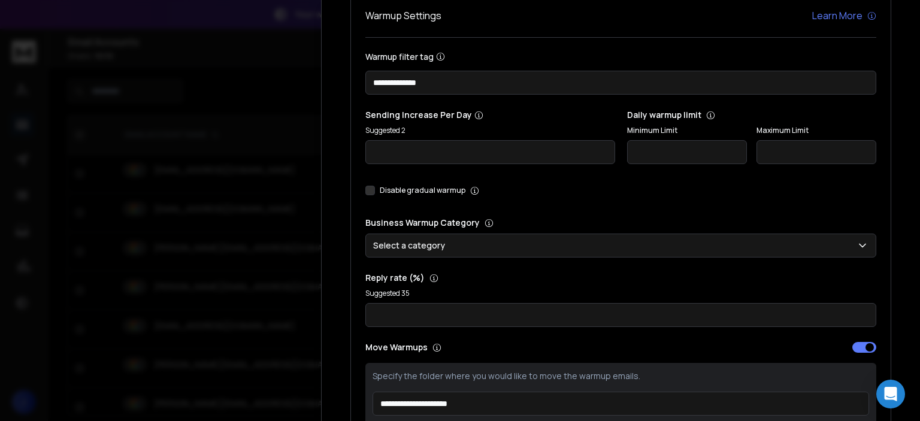
scroll to position [300, 0]
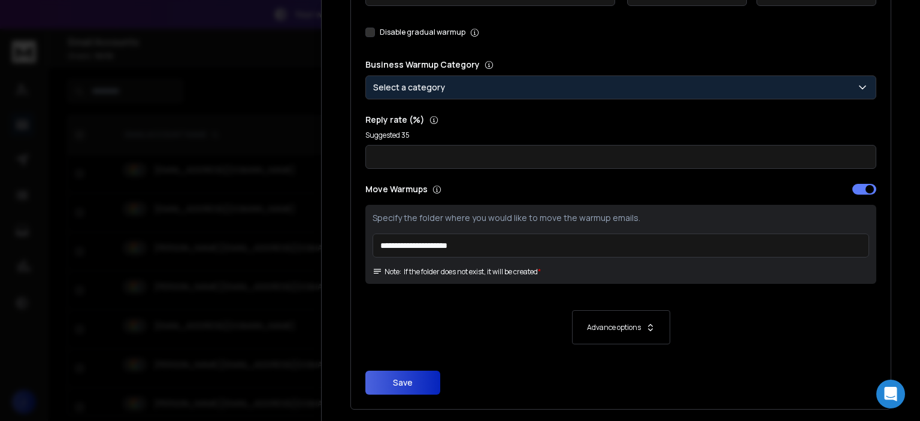
type input "**"
click at [530, 82] on div "Select a category" at bounding box center [621, 87] width 496 height 12
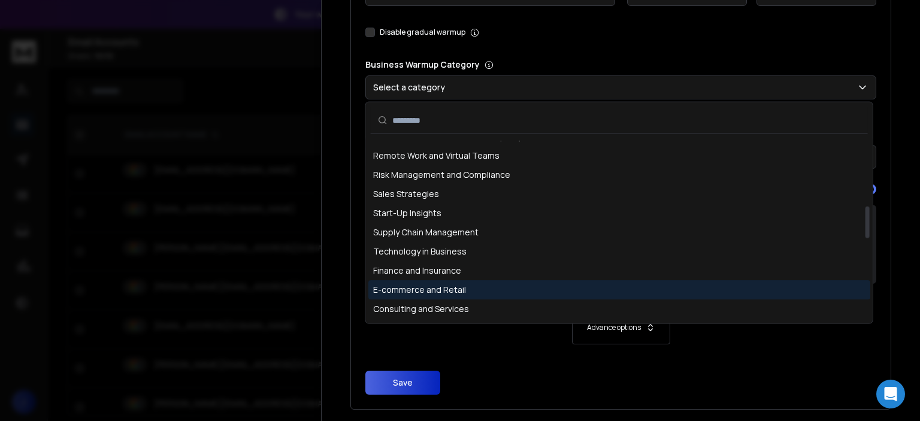
scroll to position [419, 0]
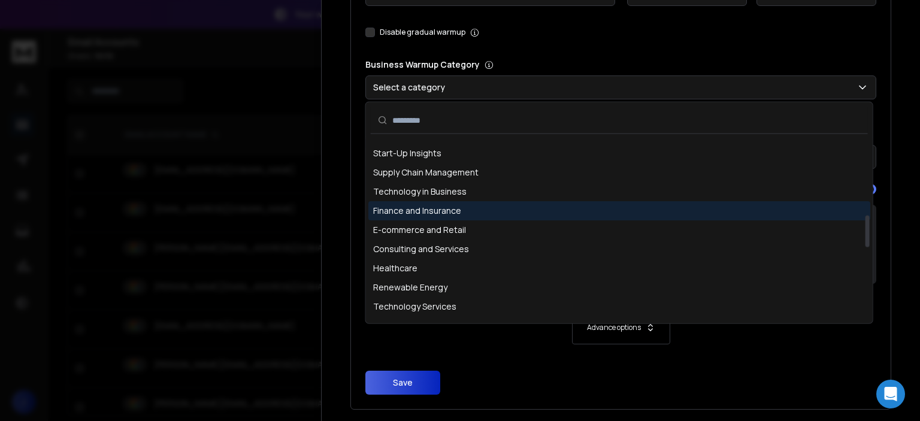
click at [451, 210] on span "Finance and Insurance" at bounding box center [417, 211] width 88 height 12
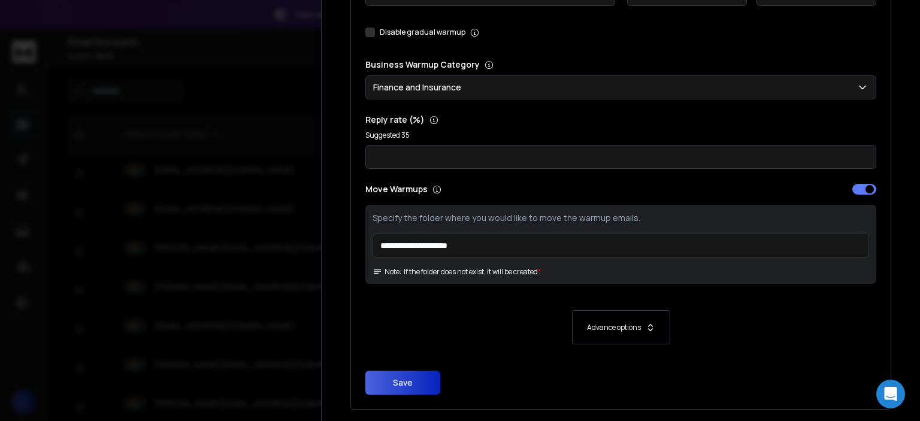
click at [427, 246] on input "**********" at bounding box center [621, 246] width 497 height 24
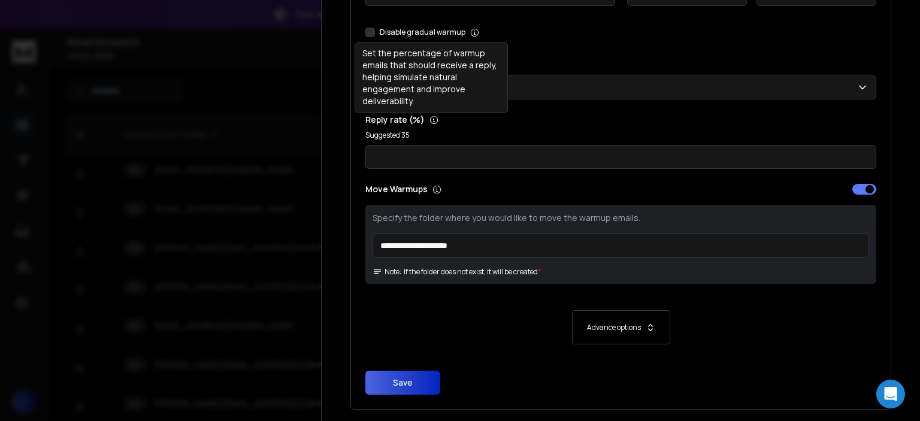
click at [445, 79] on div "Set the percentage of warmup emails that should receive a reply, helping simula…" at bounding box center [431, 77] width 153 height 71
click at [499, 82] on div "Set the percentage of warmup emails that should receive a reply, helping simula…" at bounding box center [431, 77] width 153 height 71
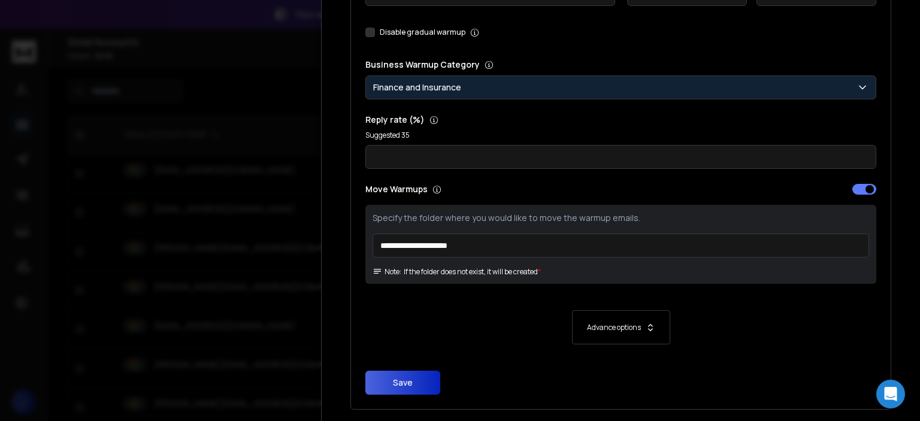
click at [545, 81] on div "Finance and Insurance" at bounding box center [621, 87] width 496 height 12
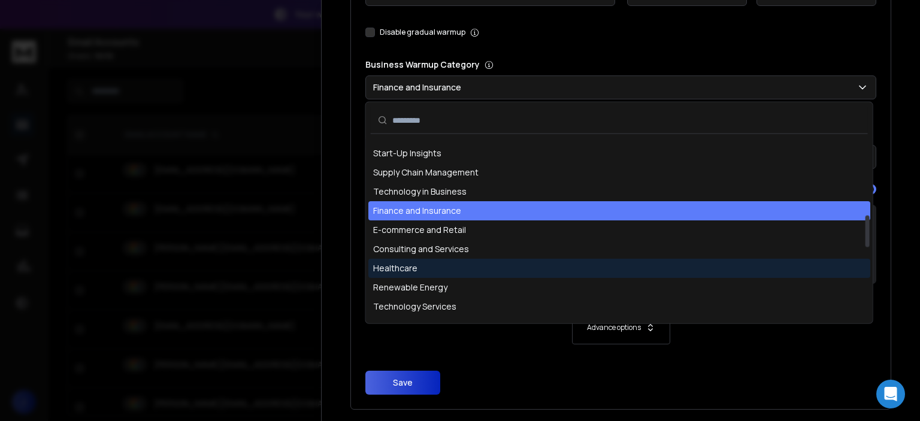
click at [448, 267] on div "Healthcare" at bounding box center [620, 268] width 502 height 19
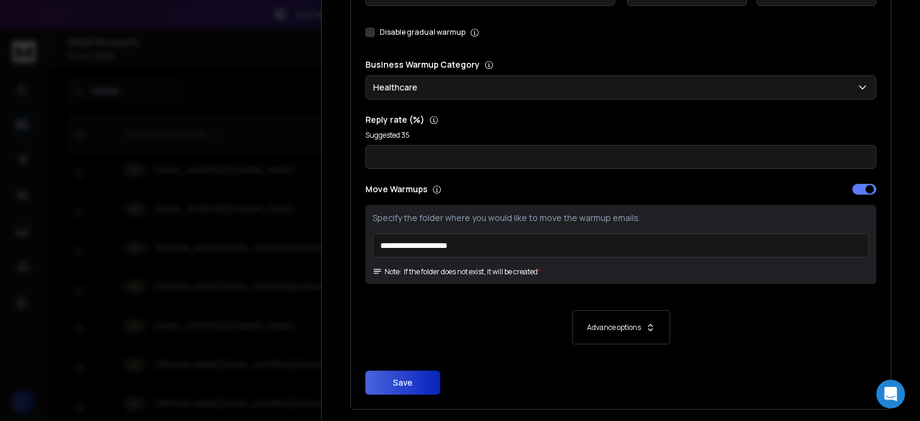
click at [395, 373] on button "Save" at bounding box center [403, 383] width 75 height 24
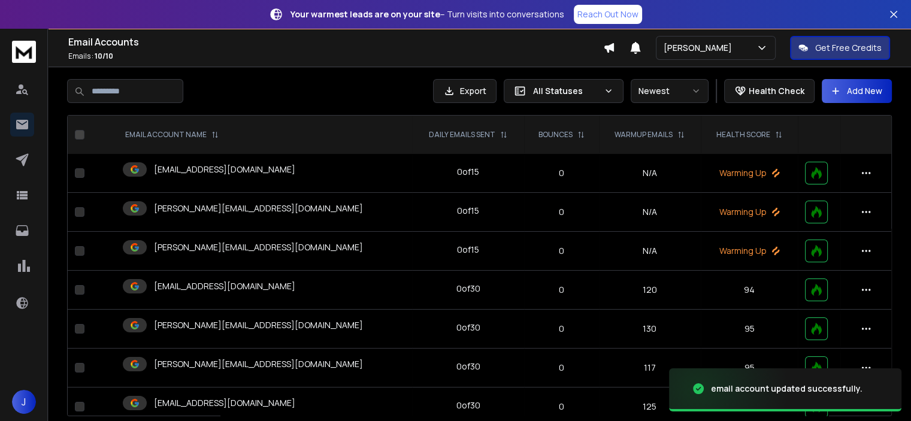
scroll to position [60, 0]
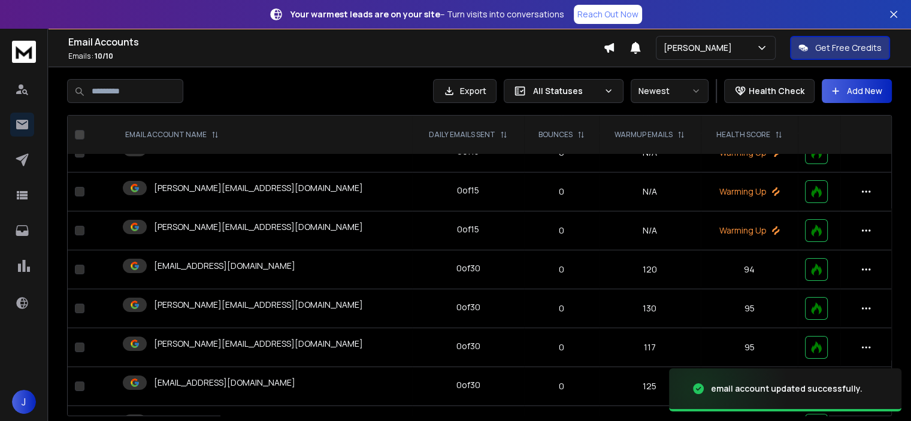
click at [249, 304] on p "[PERSON_NAME][EMAIL_ADDRESS][DOMAIN_NAME]" at bounding box center [258, 305] width 209 height 12
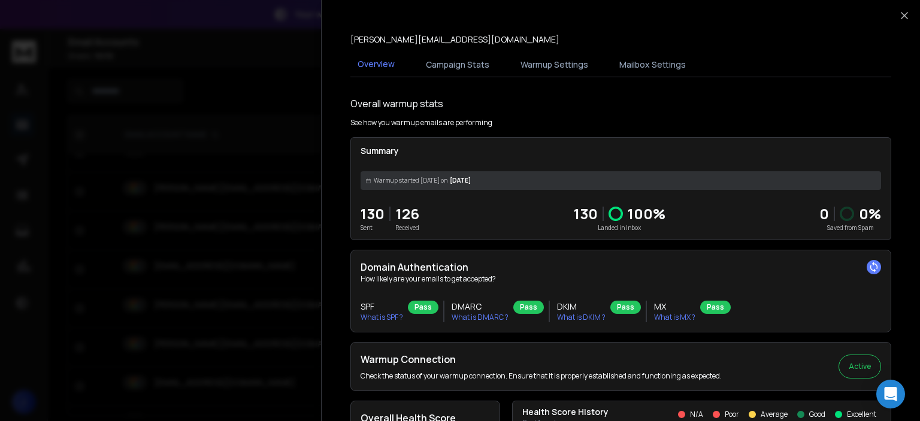
click at [520, 61] on button "Warmup Settings" at bounding box center [555, 65] width 82 height 26
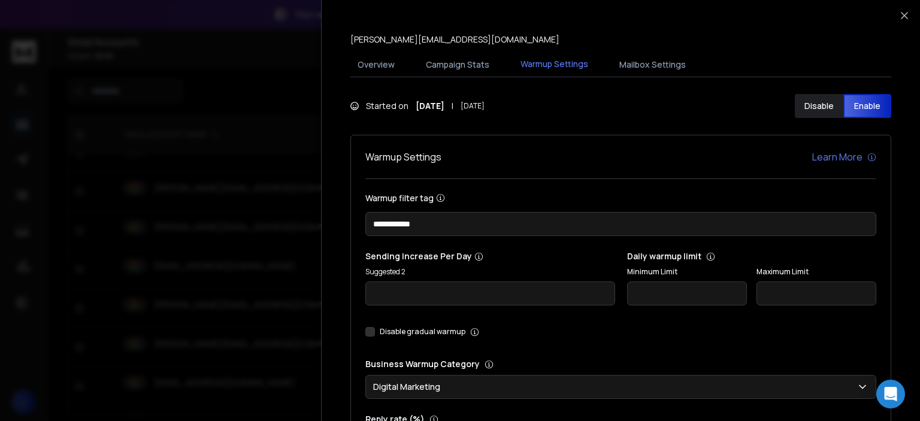
click at [236, 148] on div at bounding box center [460, 210] width 920 height 421
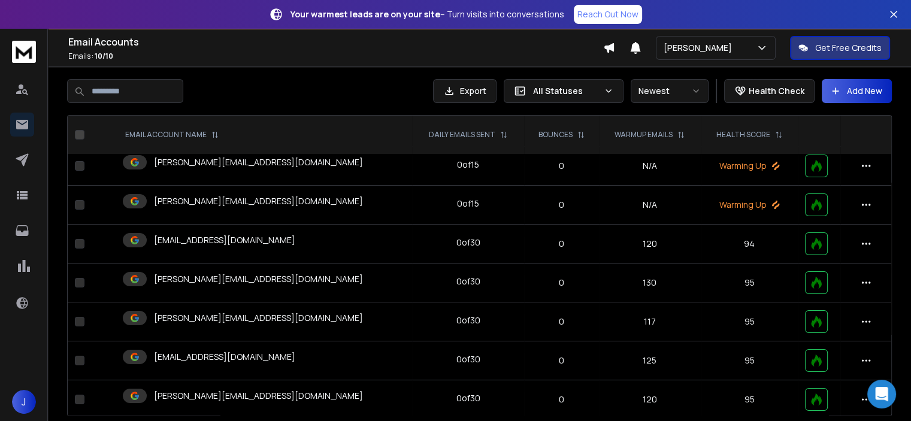
scroll to position [135, 0]
